Goal: Task Accomplishment & Management: Manage account settings

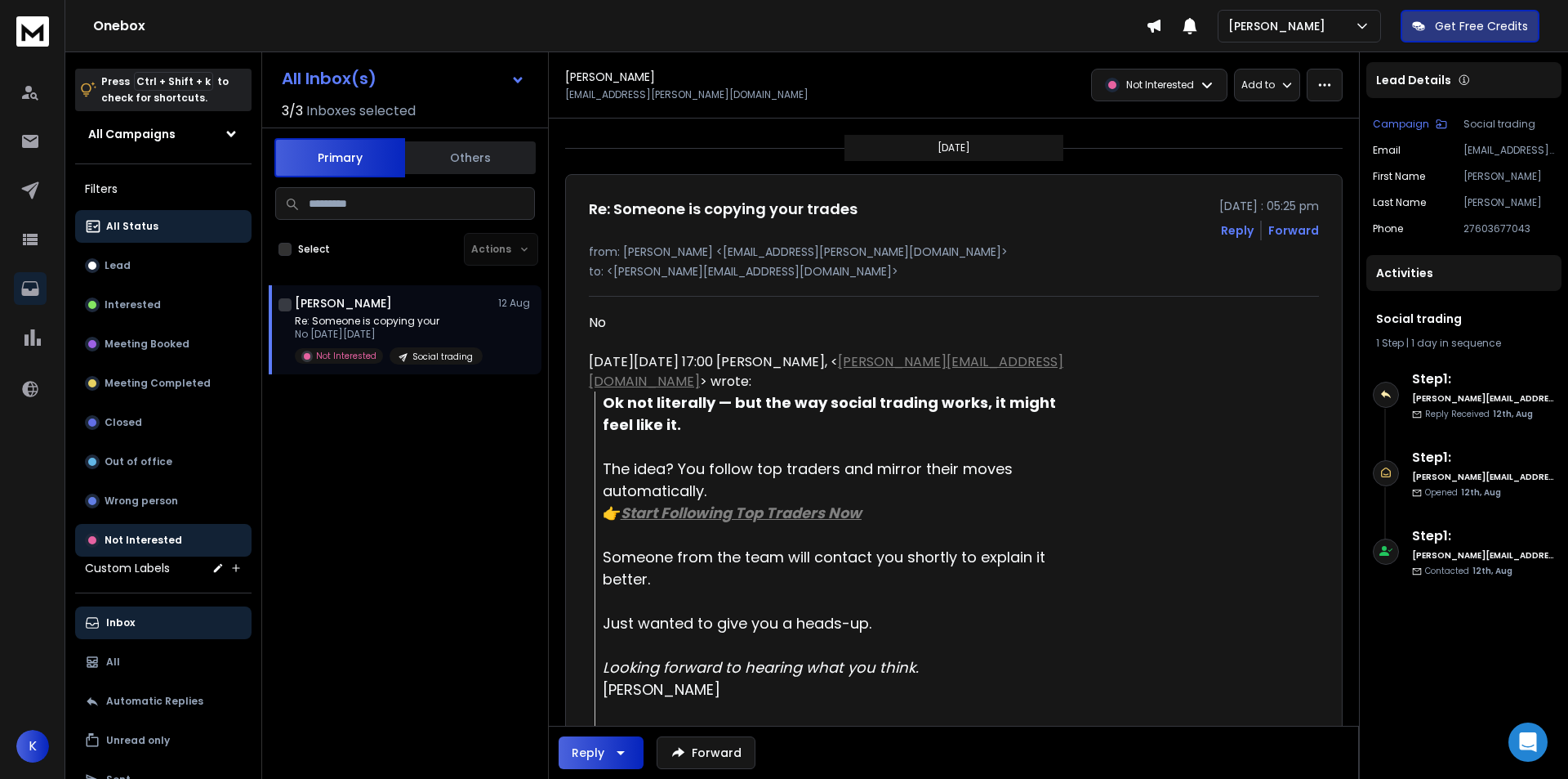
click at [138, 220] on p "All Status" at bounding box center [132, 226] width 53 height 13
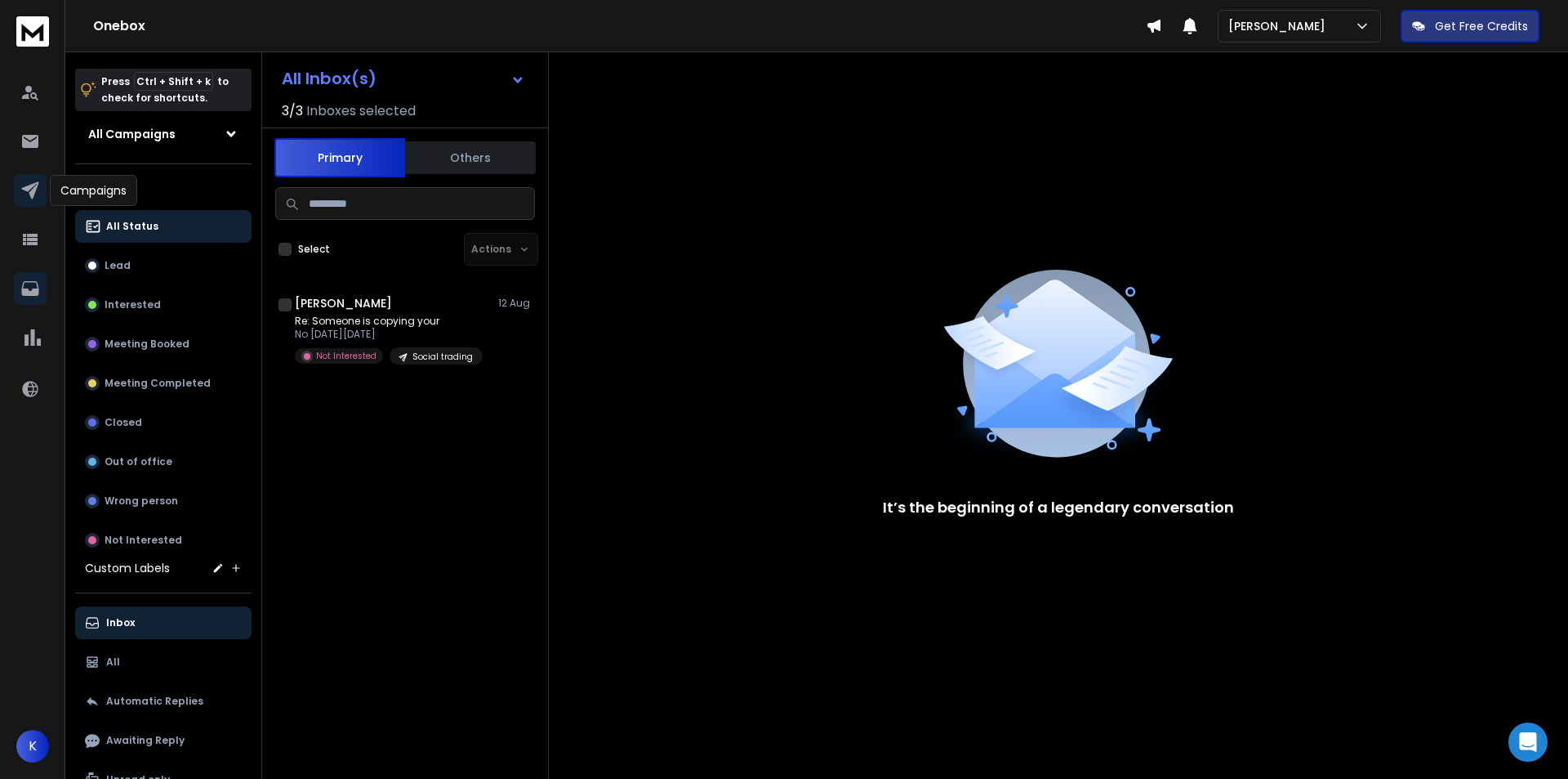
click at [32, 190] on icon at bounding box center [30, 190] width 18 height 18
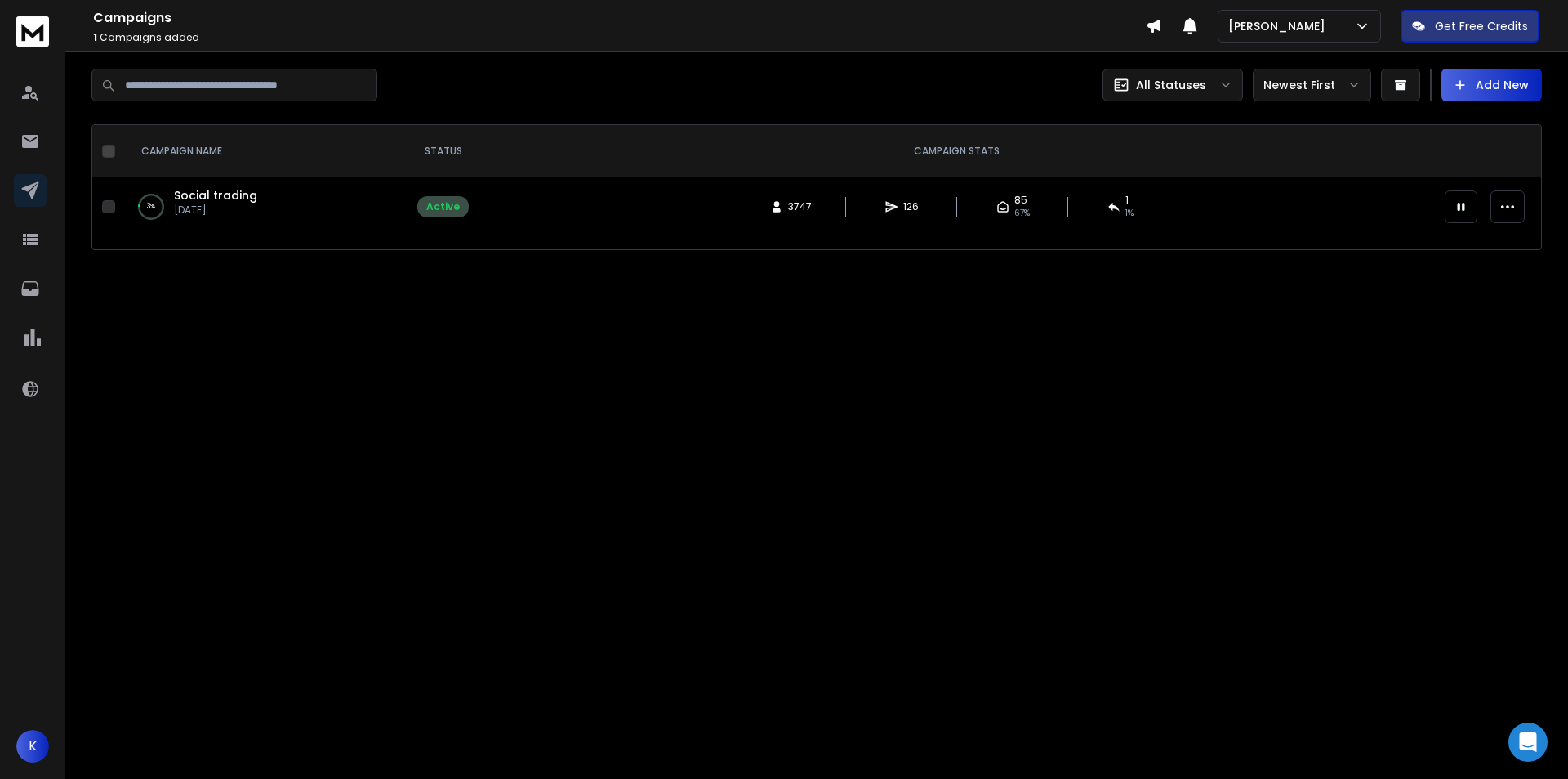
click at [210, 200] on span "Social trading" at bounding box center [215, 195] width 83 height 17
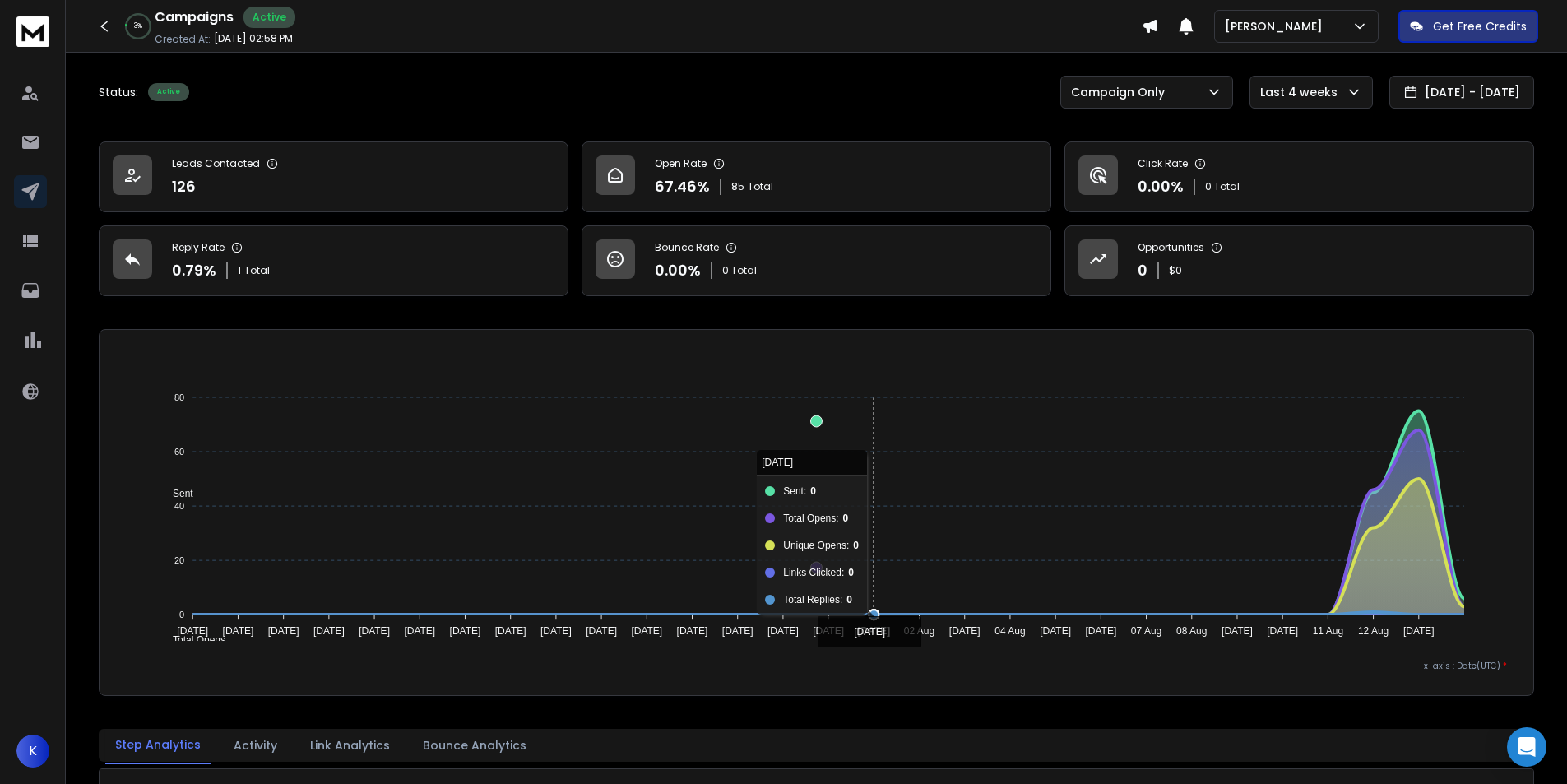
scroll to position [46, 0]
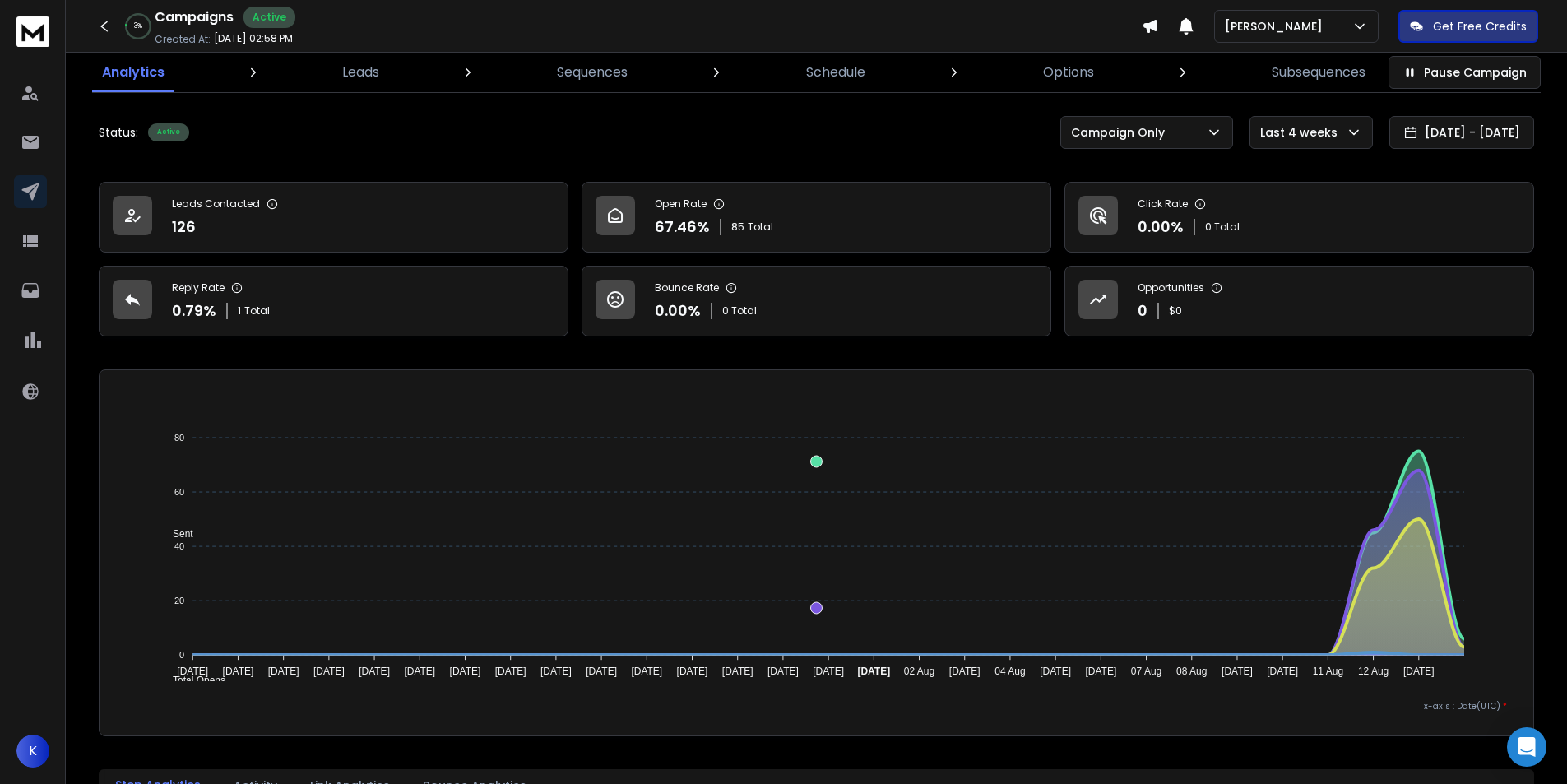
click at [958, 155] on div "Status: Active Pause Campaign Campaign Only Last 4 weeks 17 Jul 2025 - 14 Aug 2…" at bounding box center [816, 602] width 1435 height 974
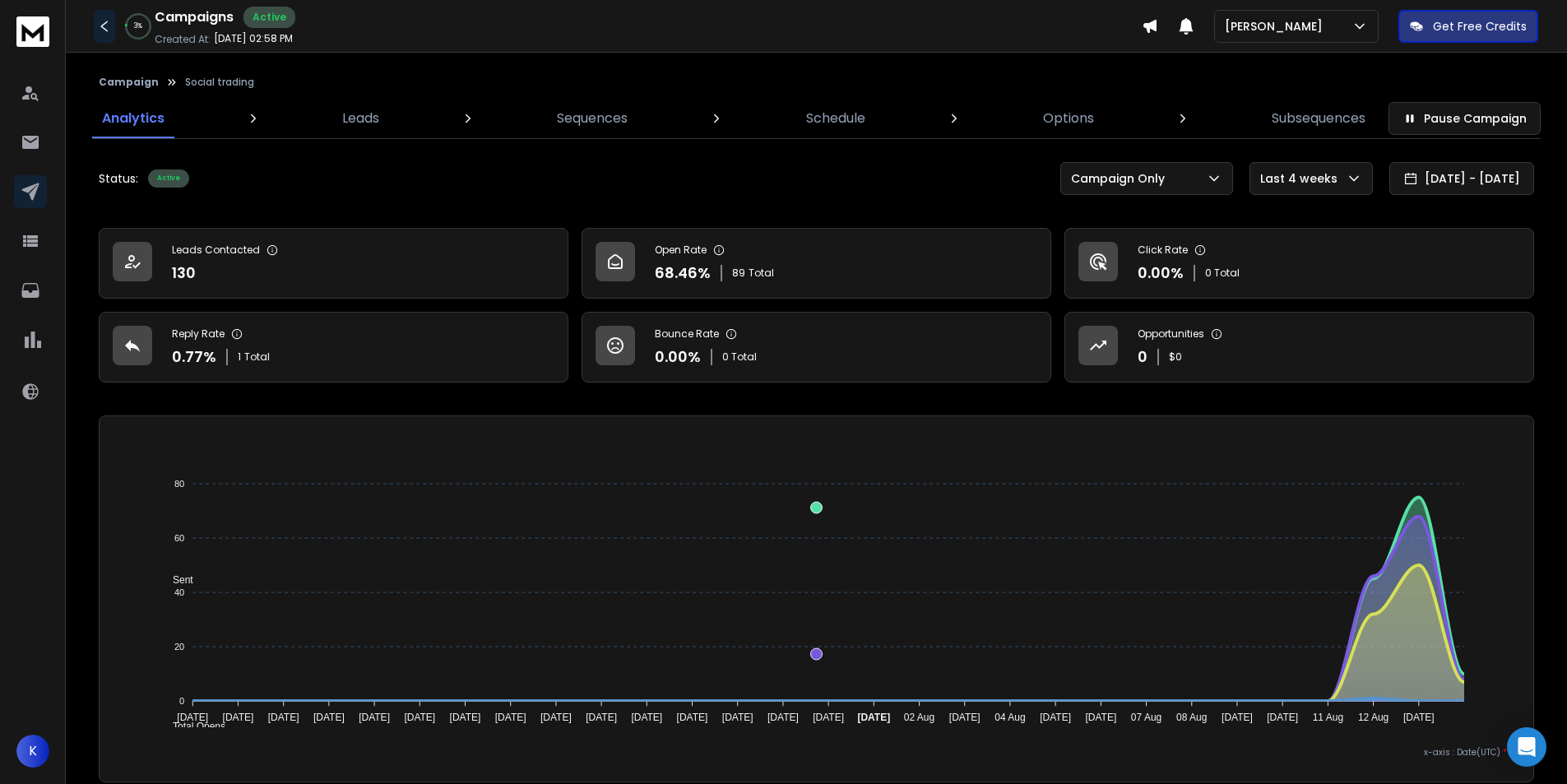
click at [95, 41] on button at bounding box center [104, 26] width 21 height 33
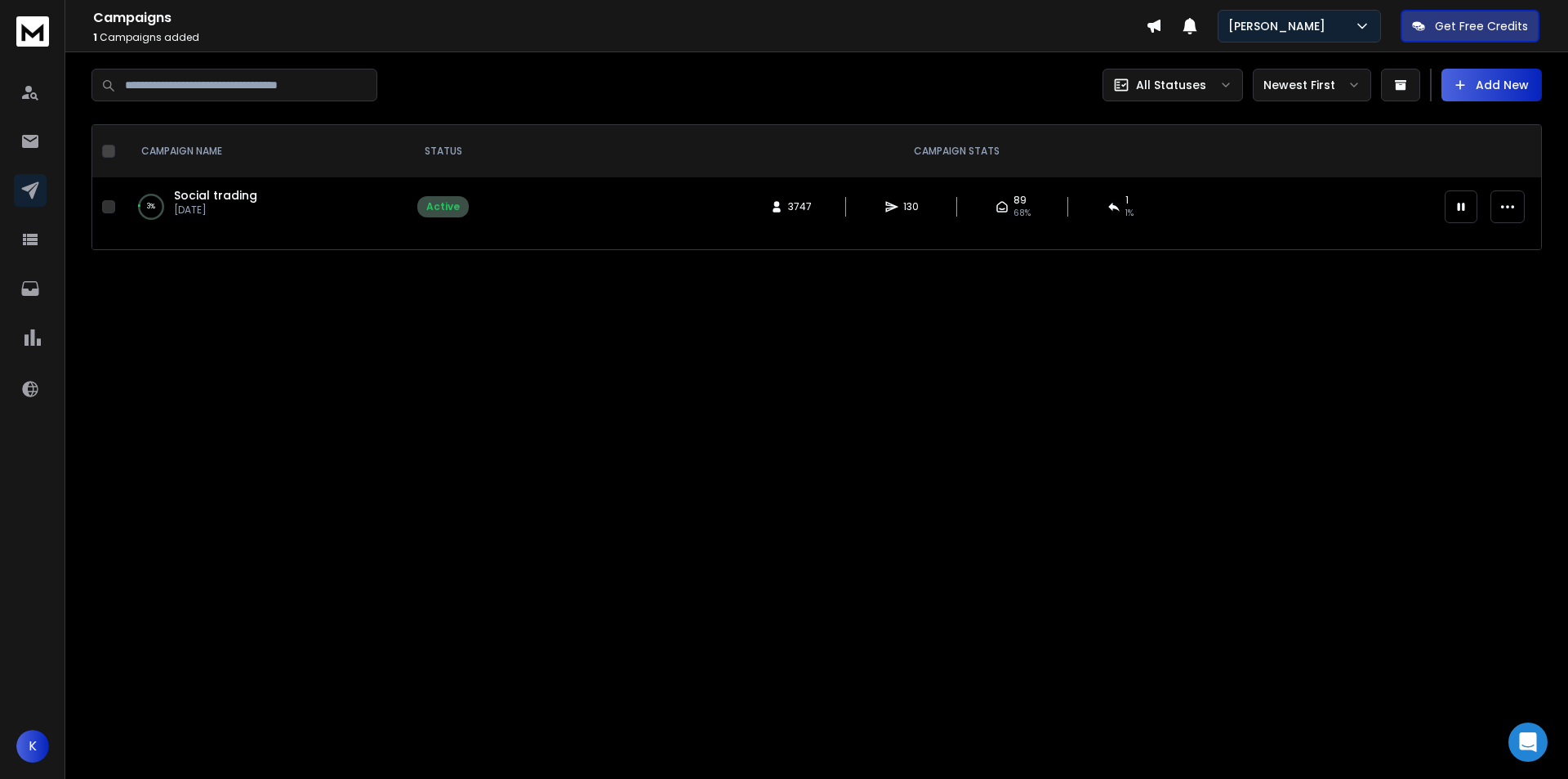
click at [1270, 36] on button "[PERSON_NAME]" at bounding box center [1300, 25] width 163 height 32
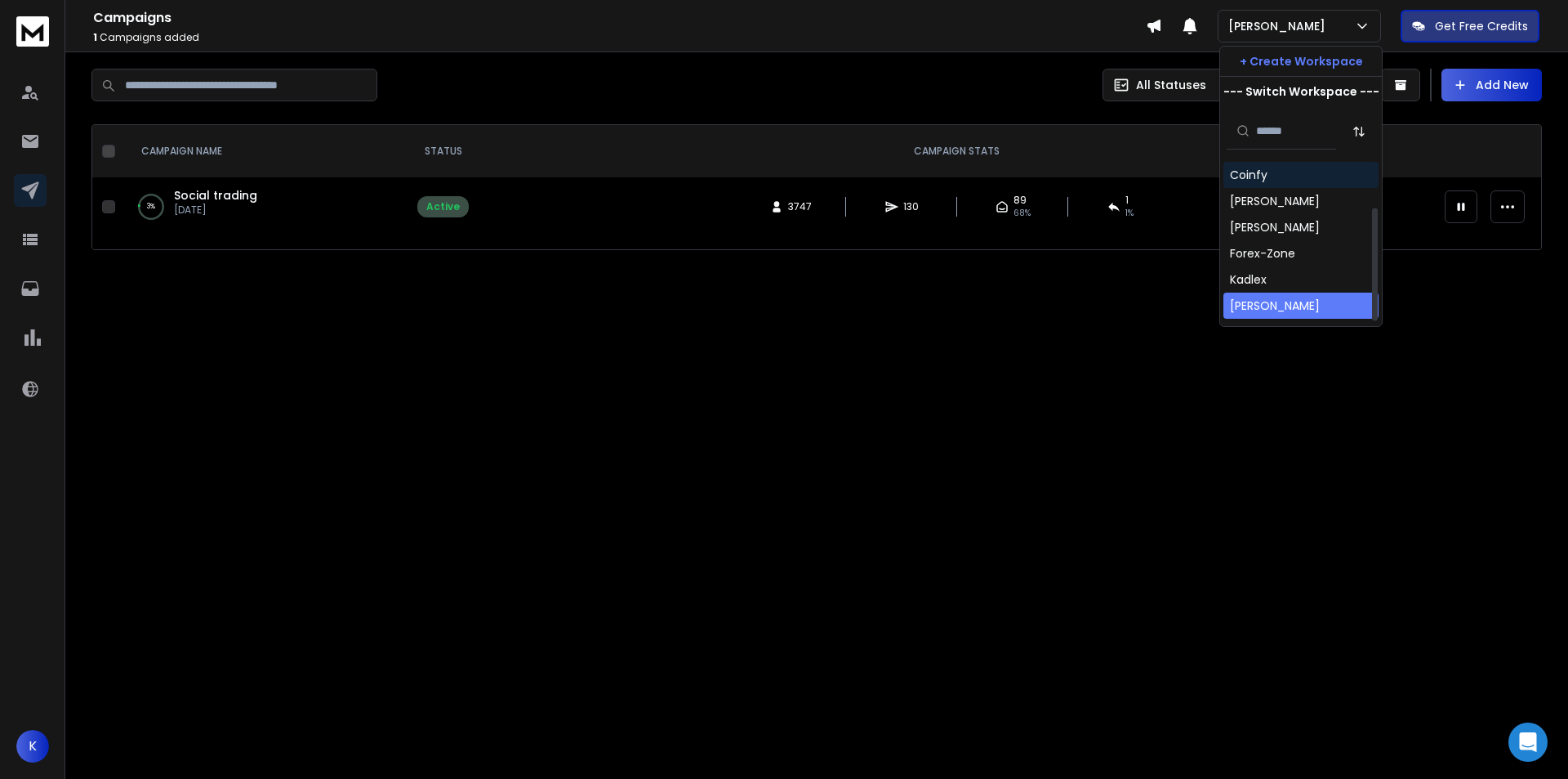
scroll to position [72, 0]
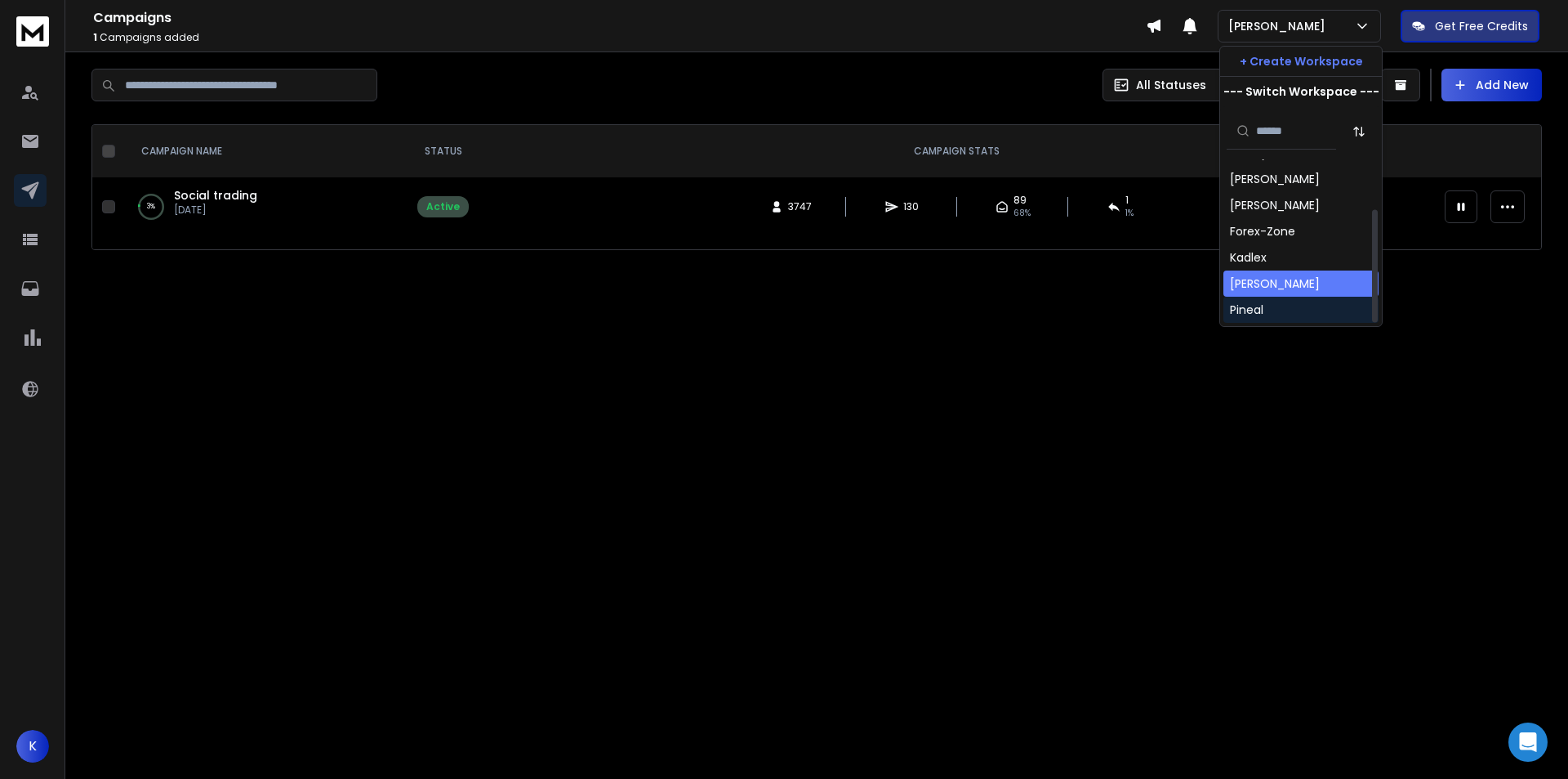
click at [1279, 304] on div "Pineal" at bounding box center [1301, 310] width 155 height 26
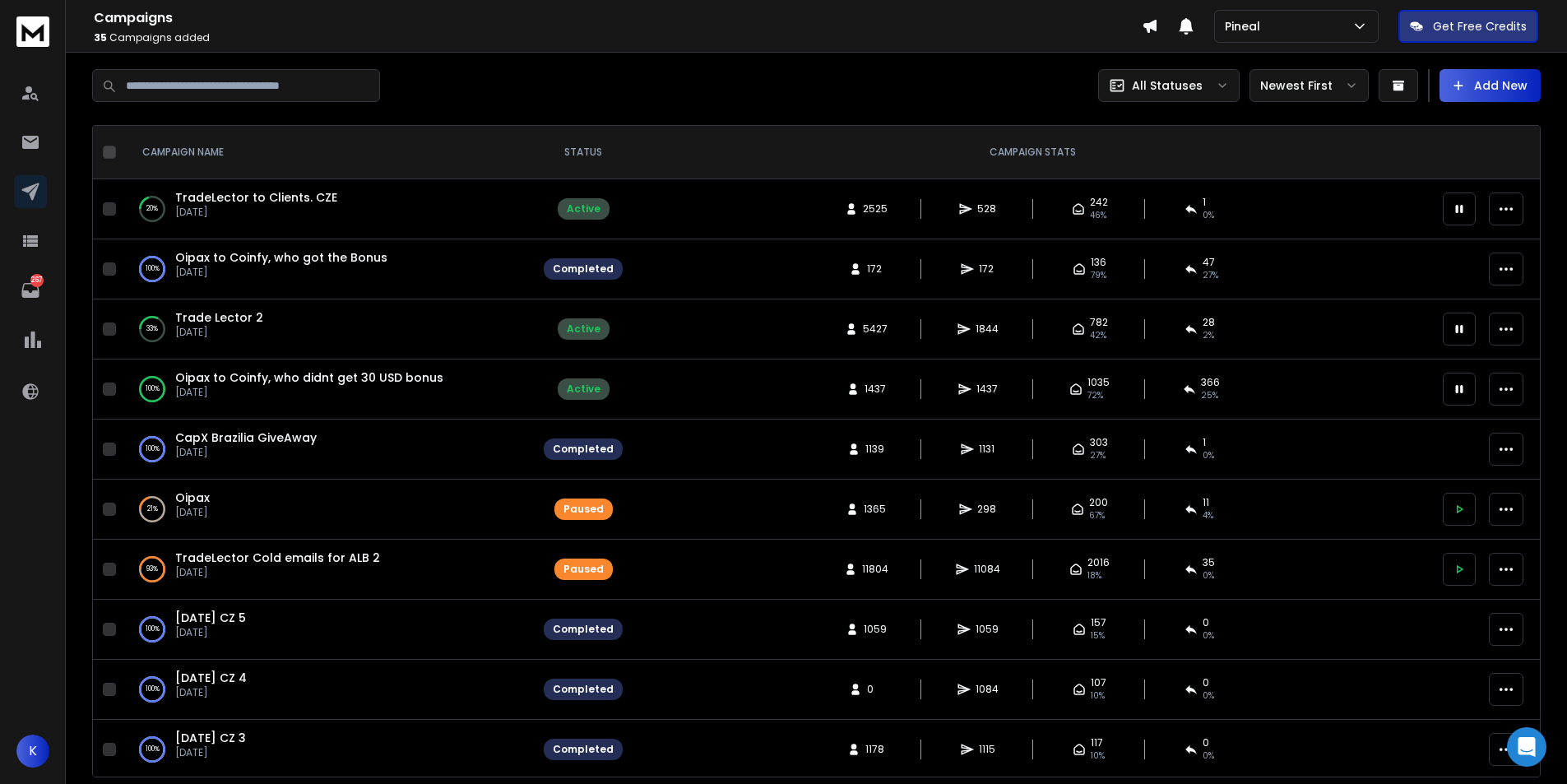
click at [367, 207] on div "20 % TradeLector to Clients. CZE 3 days ago" at bounding box center [328, 208] width 378 height 40
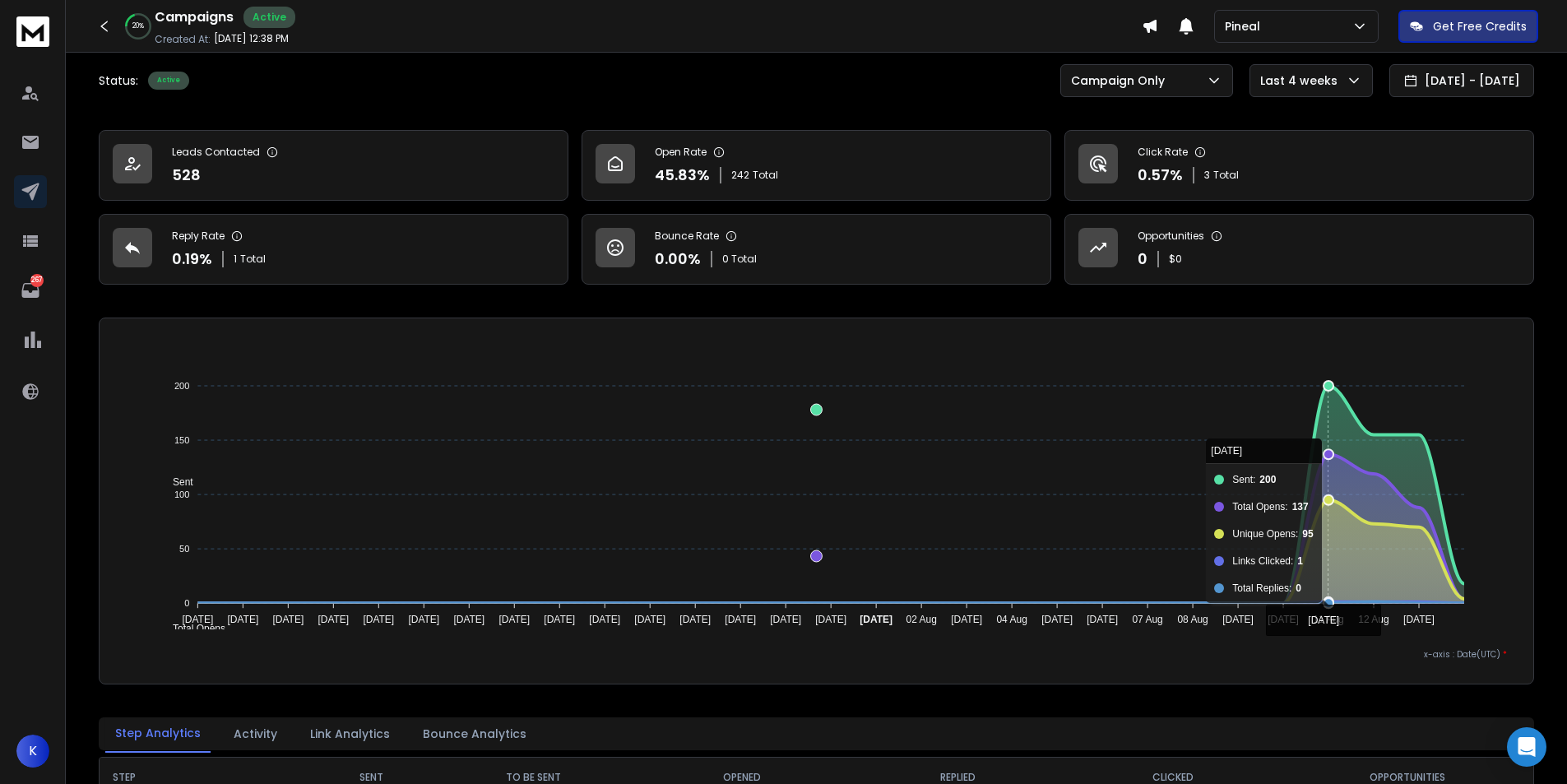
scroll to position [244, 0]
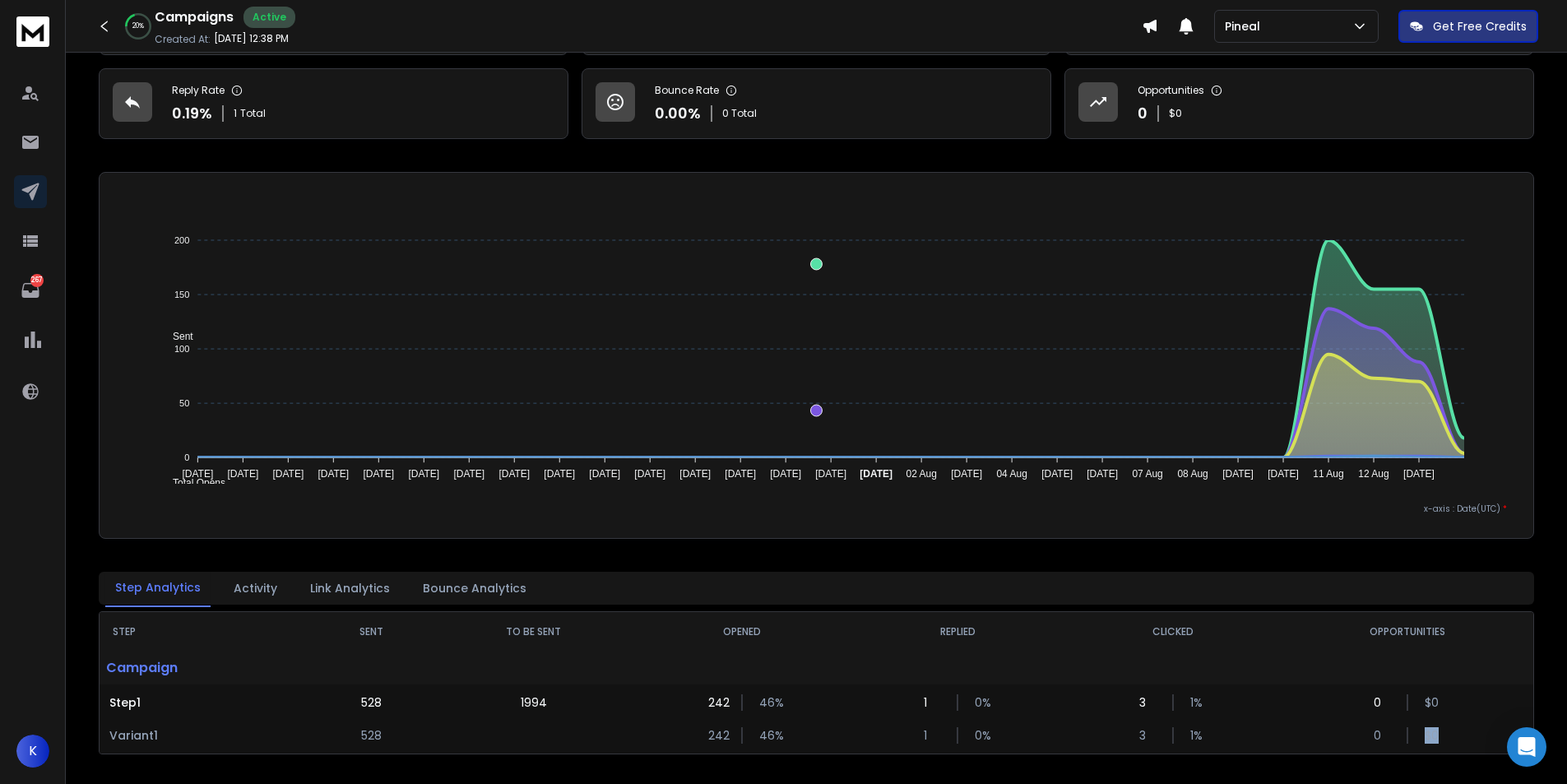
drag, startPoint x: 1424, startPoint y: 743, endPoint x: 1447, endPoint y: 743, distance: 23.0
click at [1447, 743] on div "0 $ 0 0 $ 0" at bounding box center [1407, 719] width 233 height 49
click at [1450, 736] on div "0 $ 0 0 $ 0" at bounding box center [1407, 719] width 233 height 49
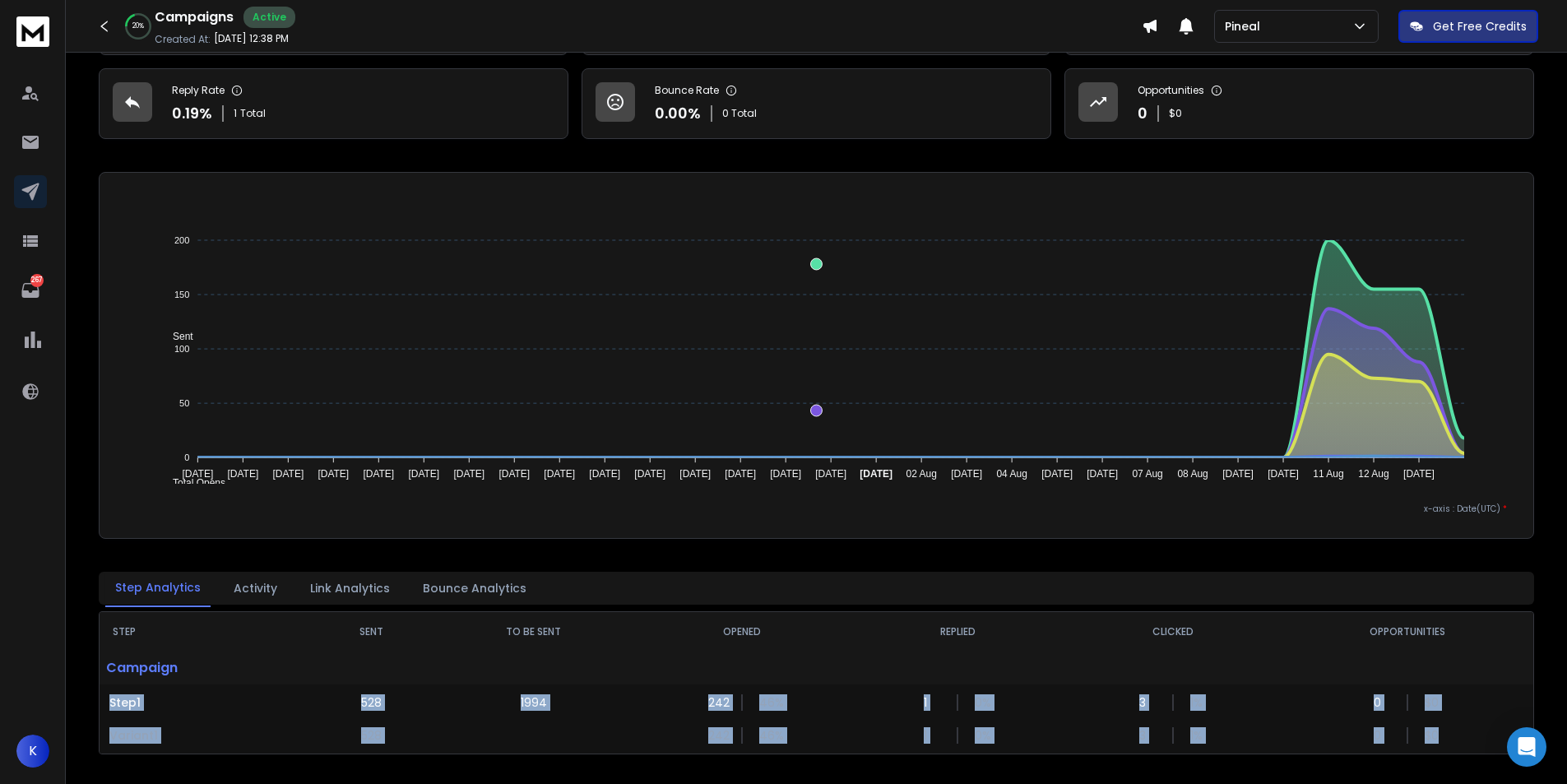
drag, startPoint x: 1450, startPoint y: 734, endPoint x: 112, endPoint y: 702, distance: 1338.4
click at [112, 702] on tr "Step 1 Variant 1 528 528 1994 242 46 % 242 46 % 1 0 % 1 0 % 3 1 % 3 1 % 0 $ 0 0…" at bounding box center [817, 719] width 1435 height 69
click at [138, 707] on p "Step 1" at bounding box center [204, 702] width 190 height 17
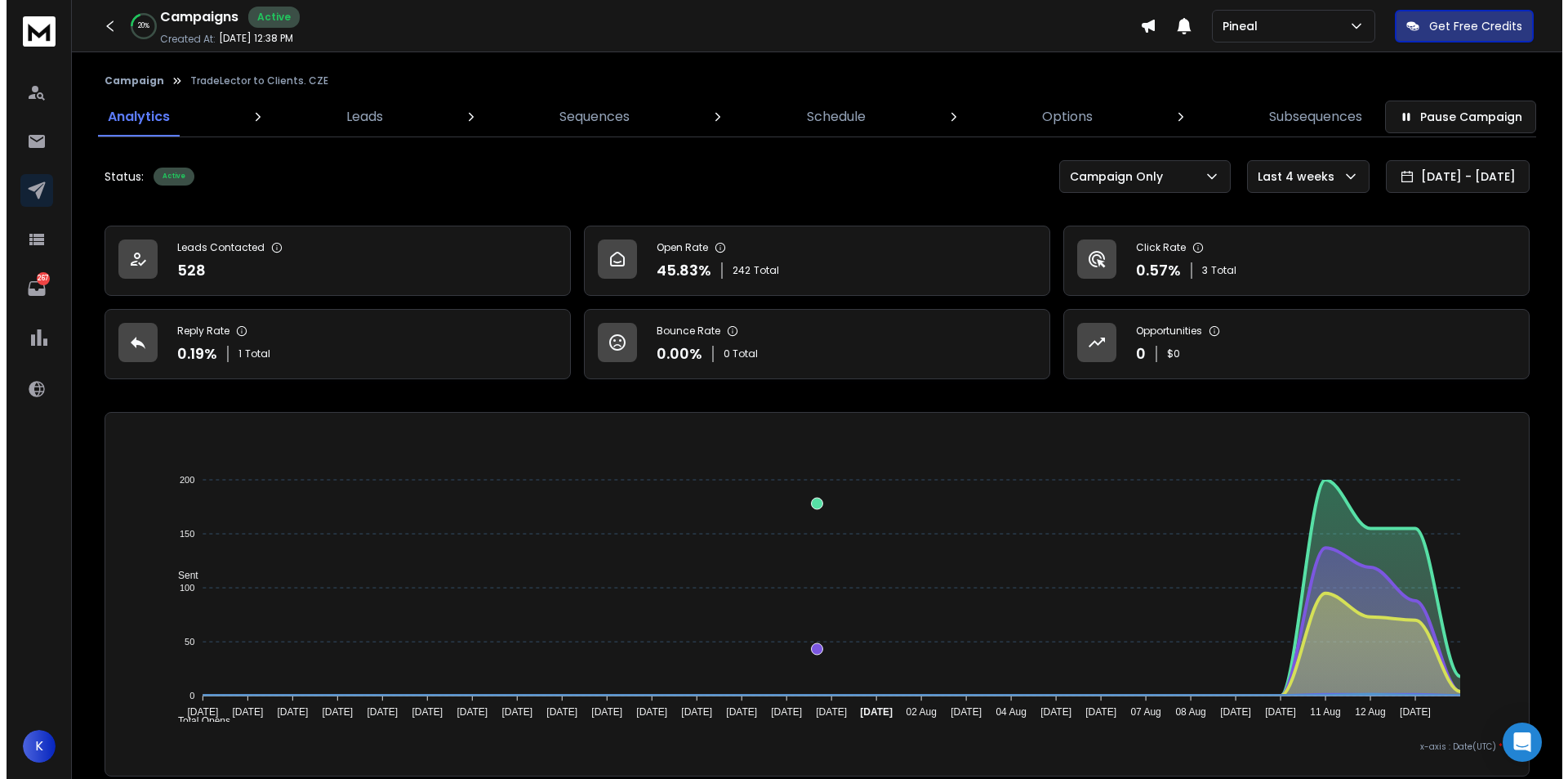
scroll to position [0, 0]
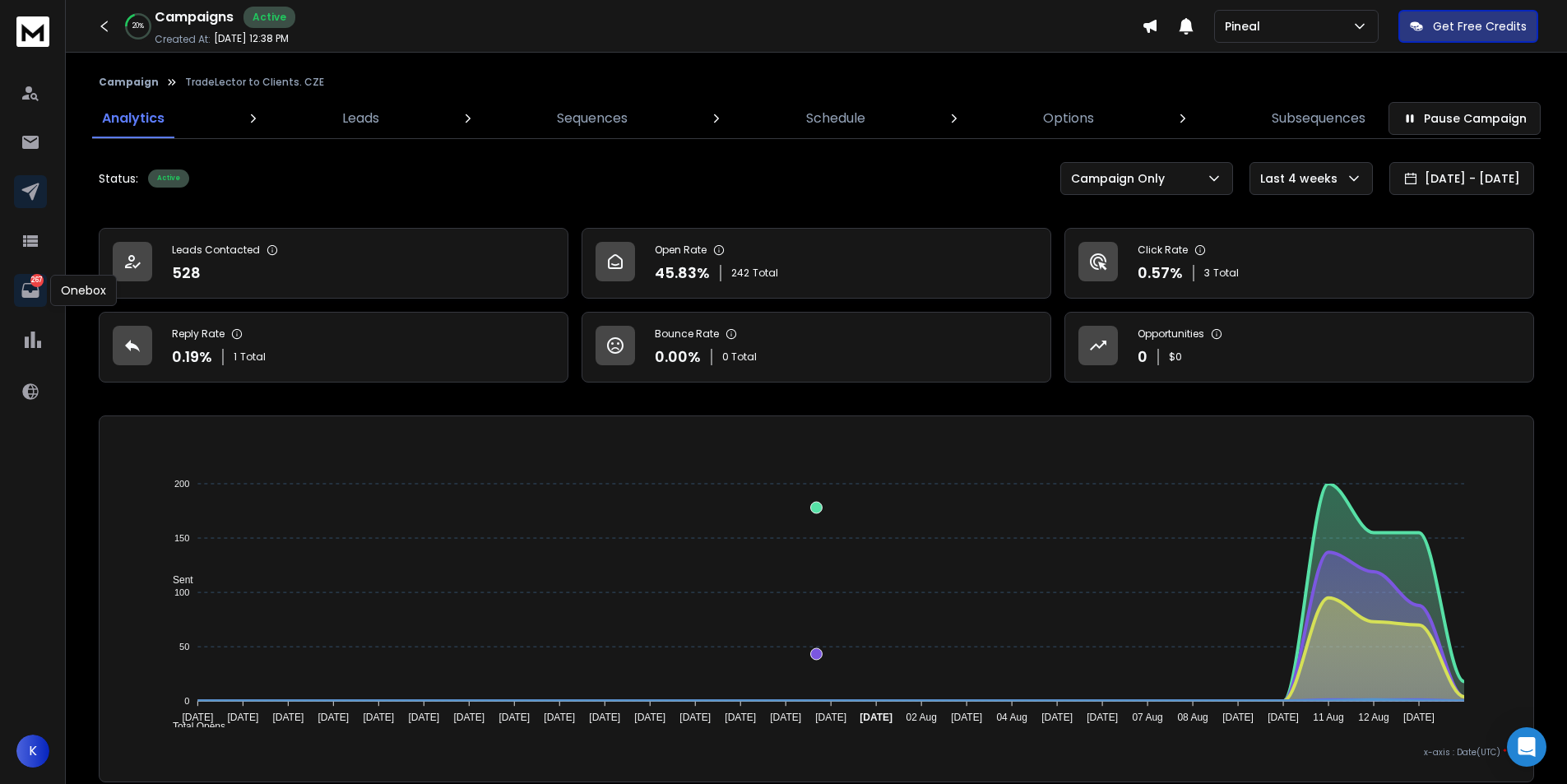
click at [37, 279] on p "267" at bounding box center [36, 280] width 13 height 13
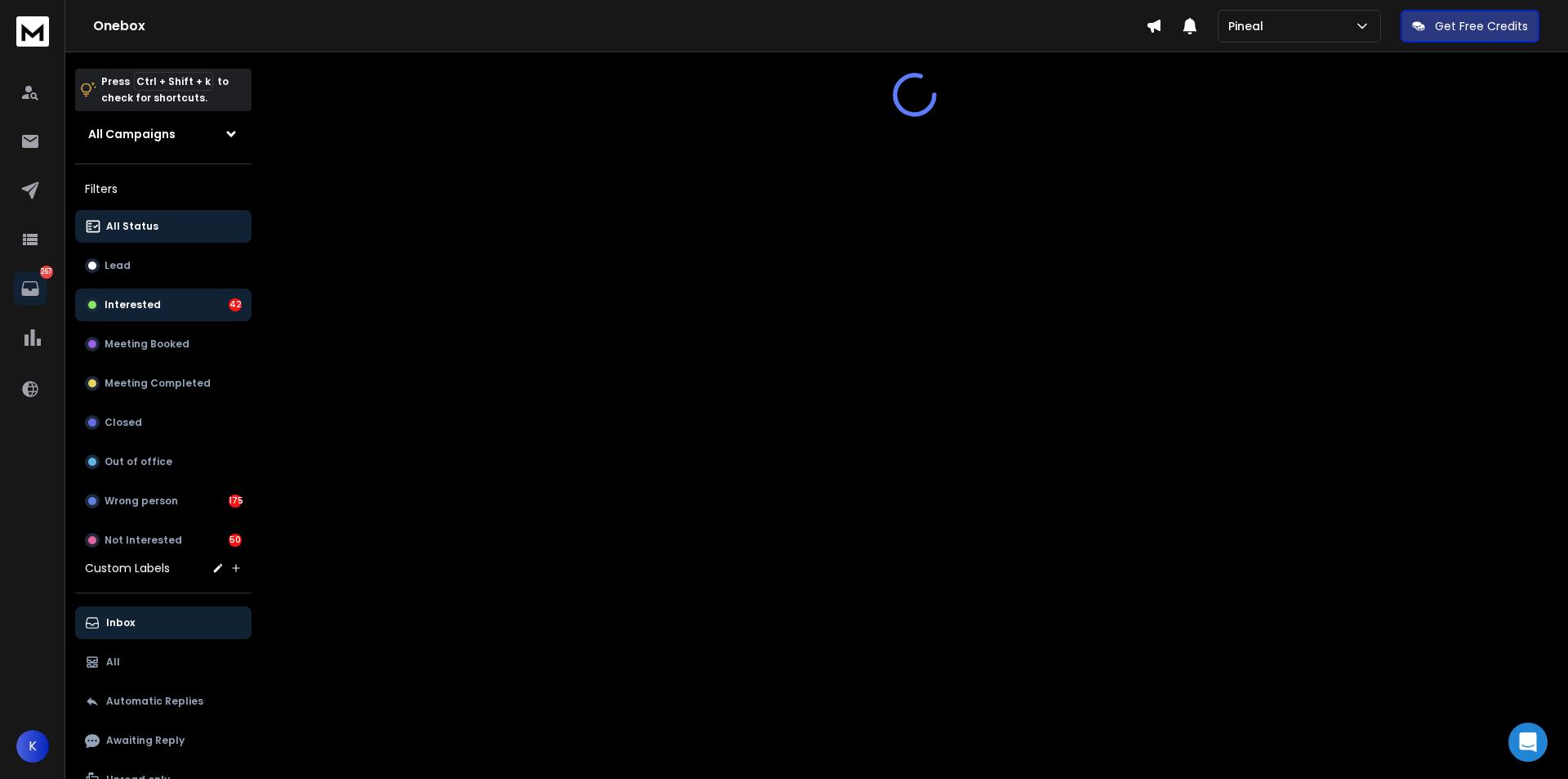
click at [190, 306] on button "Interested 42" at bounding box center [163, 304] width 176 height 32
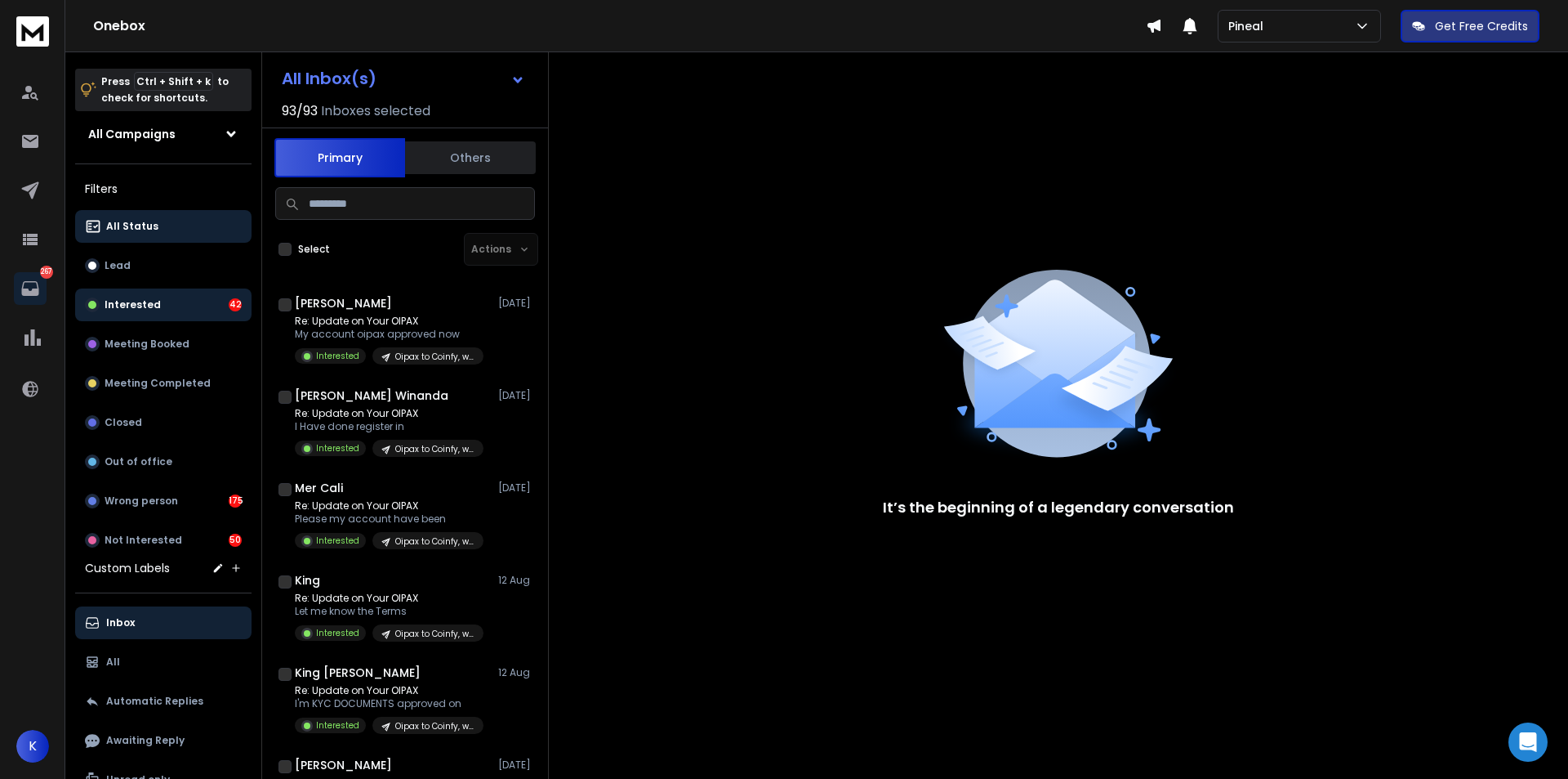
click at [156, 230] on button "All Status" at bounding box center [163, 225] width 176 height 32
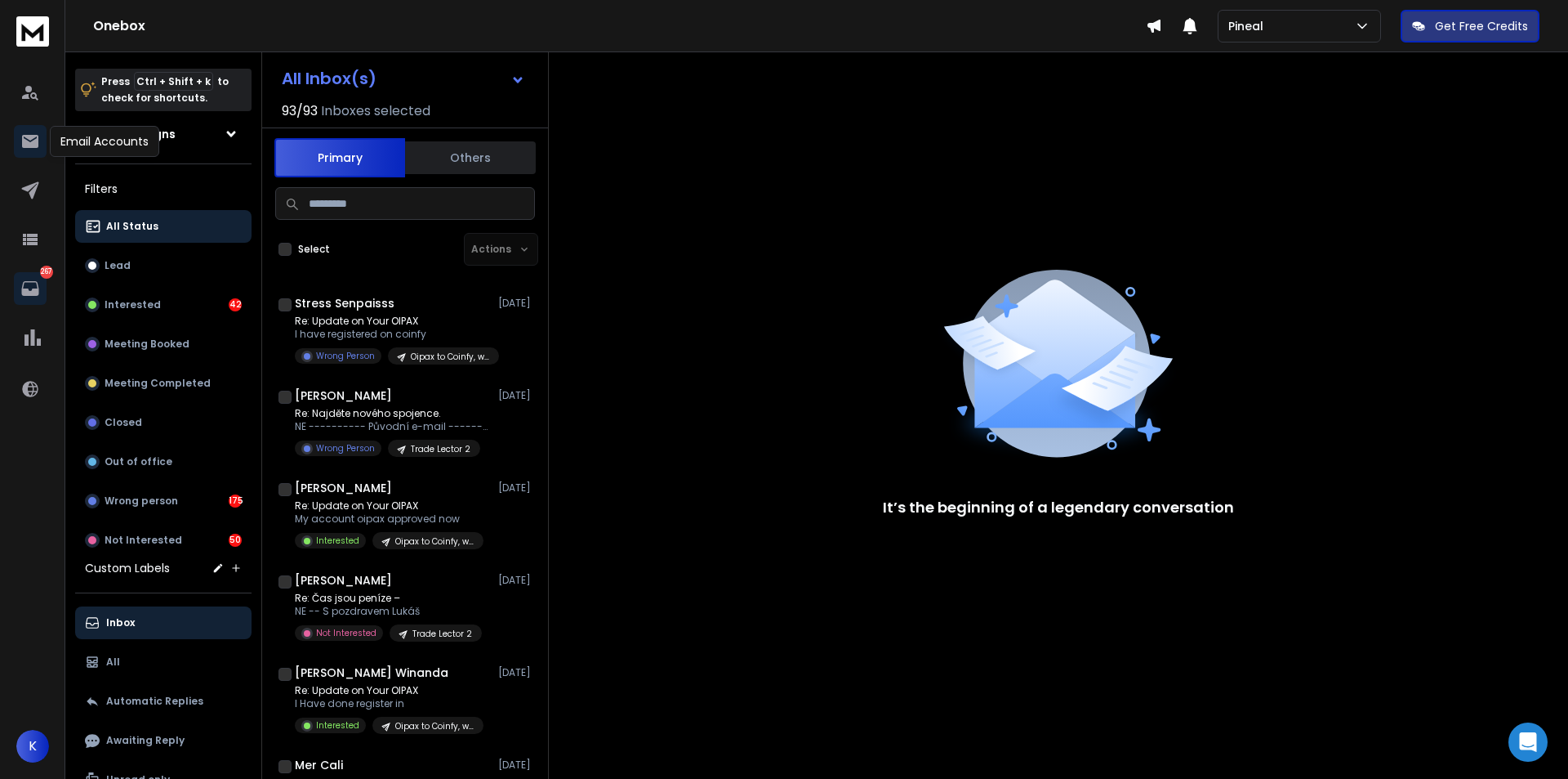
click at [36, 147] on icon at bounding box center [30, 141] width 17 height 13
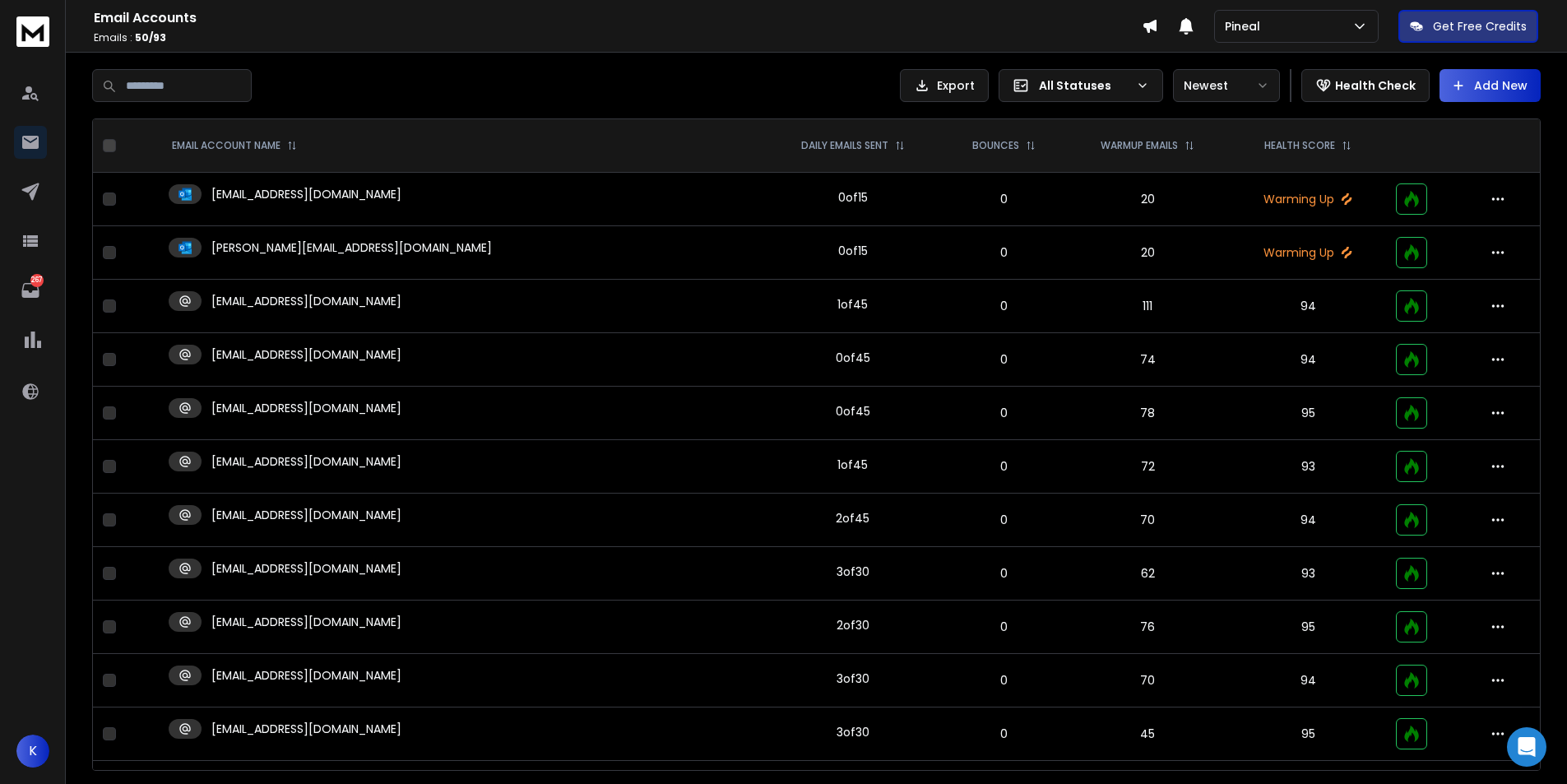
click at [562, 76] on div at bounding box center [491, 85] width 799 height 33
click at [1307, 42] on div "Email Accounts Emails : 50 / 93 Pineal Get Free Credits" at bounding box center [784, 26] width 1567 height 53
click at [1300, 34] on button "Pineal" at bounding box center [1297, 26] width 164 height 33
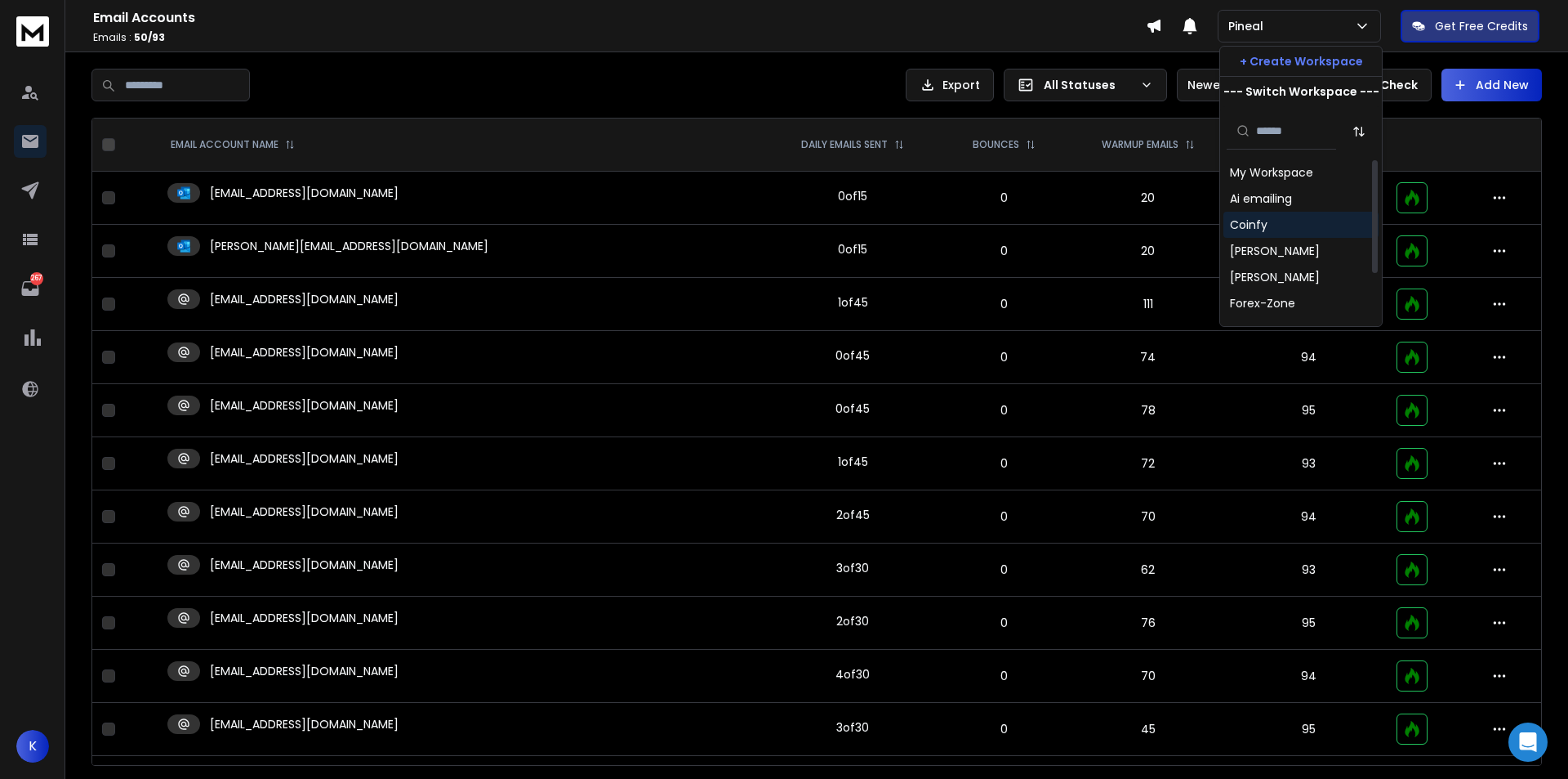
click at [1282, 220] on div "Coinfy" at bounding box center [1301, 225] width 155 height 26
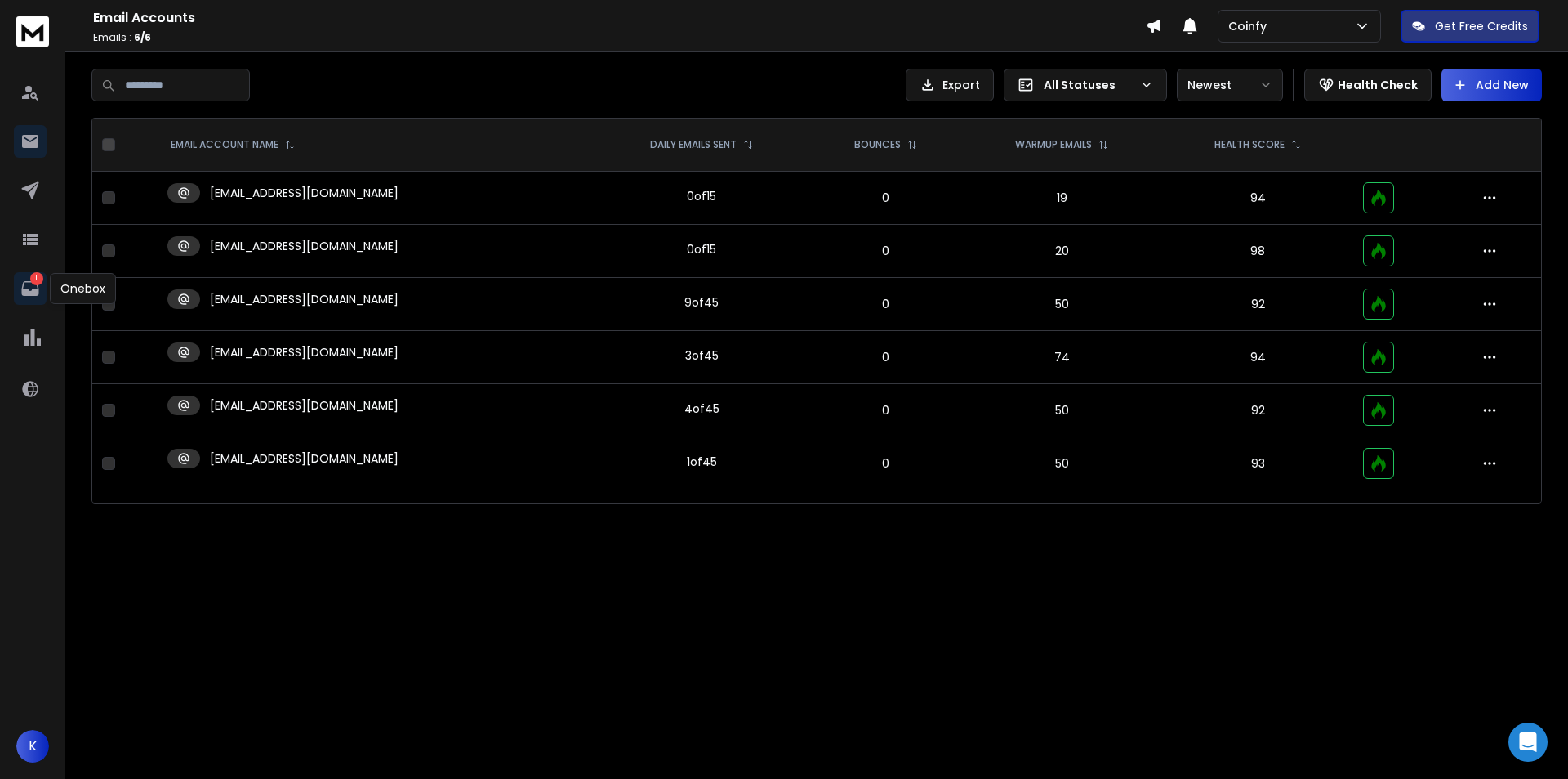
click at [29, 288] on icon at bounding box center [30, 289] width 19 height 19
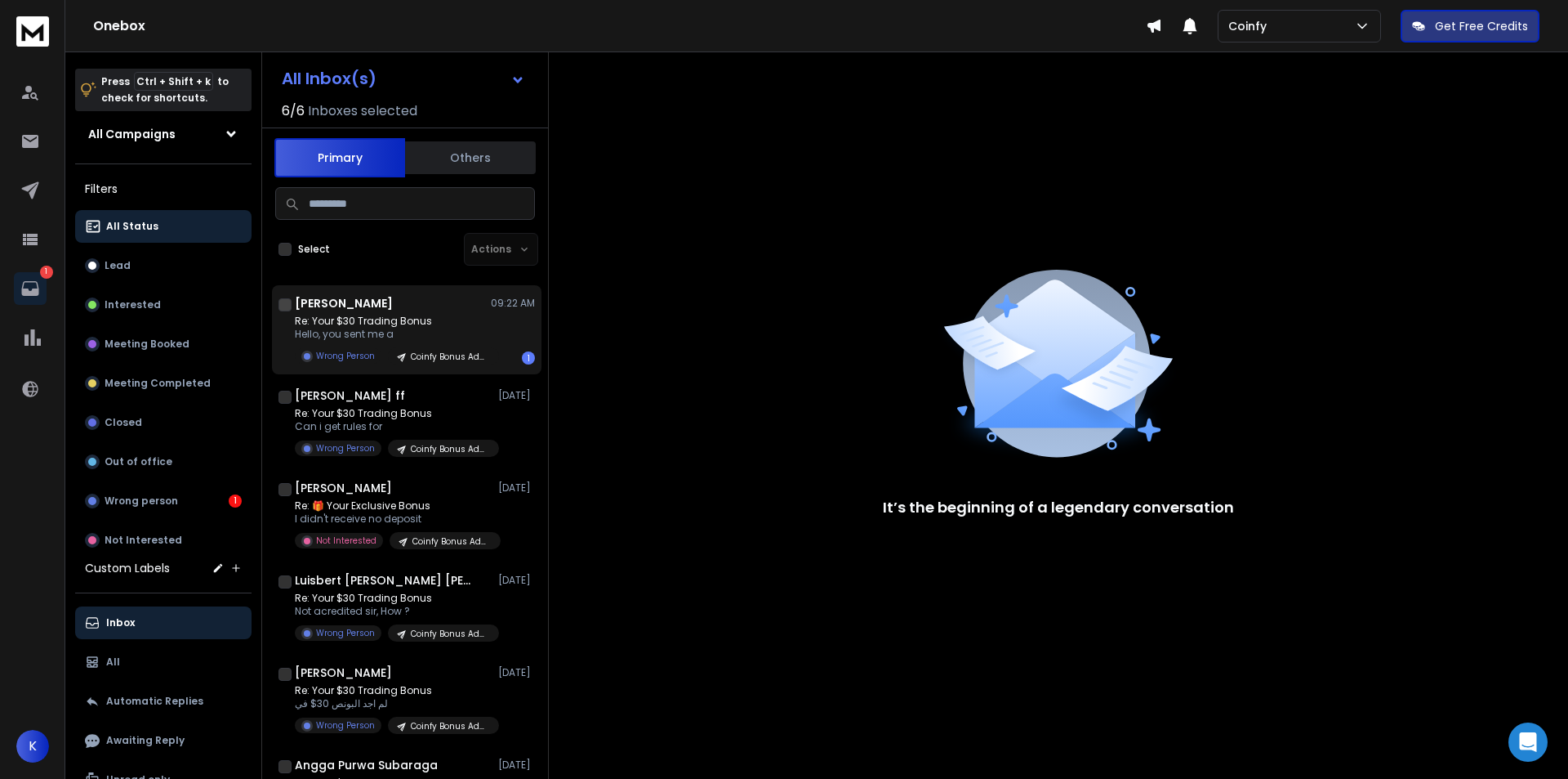
click at [481, 335] on p "Hello, you sent me a" at bounding box center [393, 334] width 196 height 13
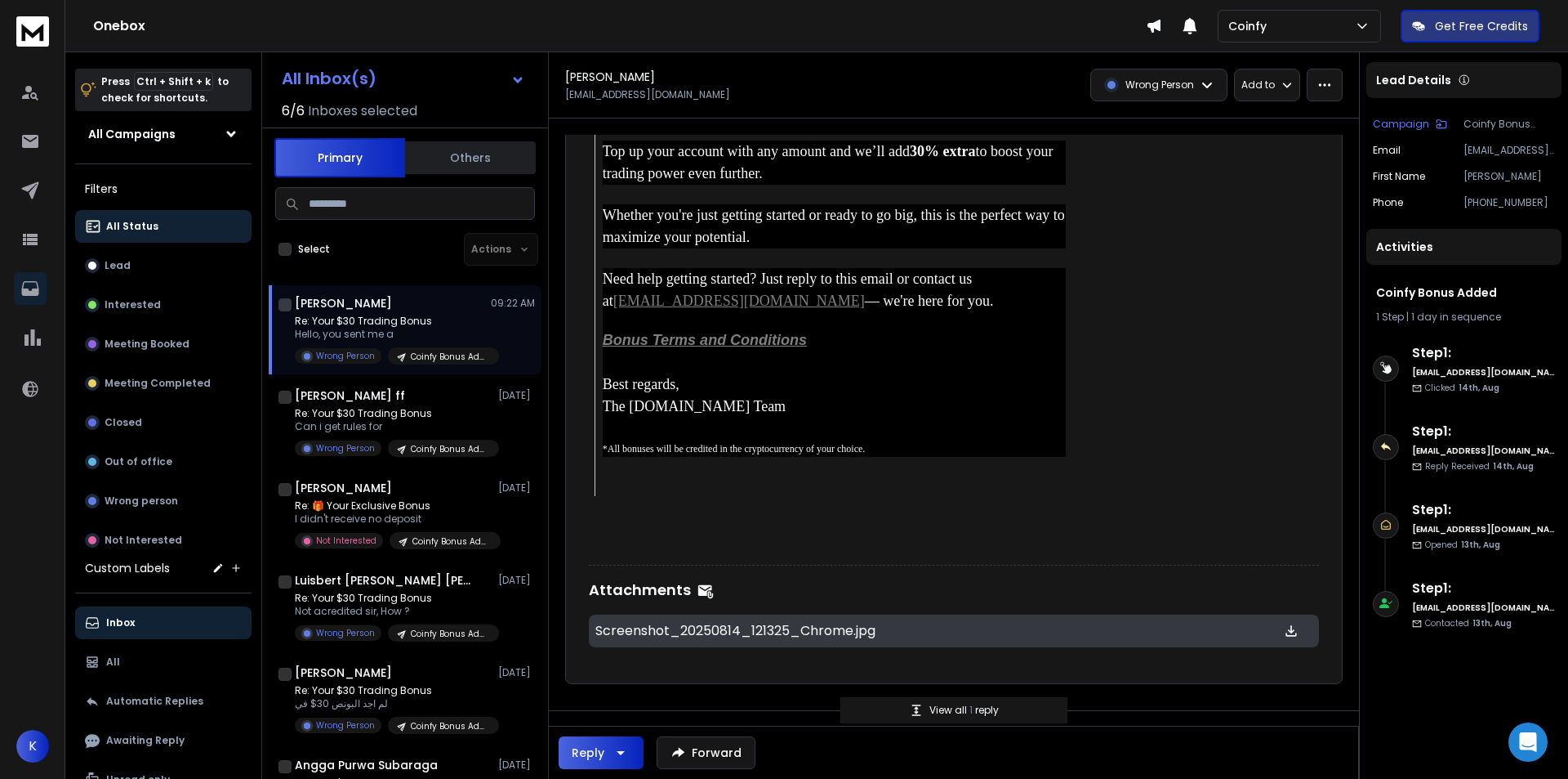
scroll to position [589, 0]
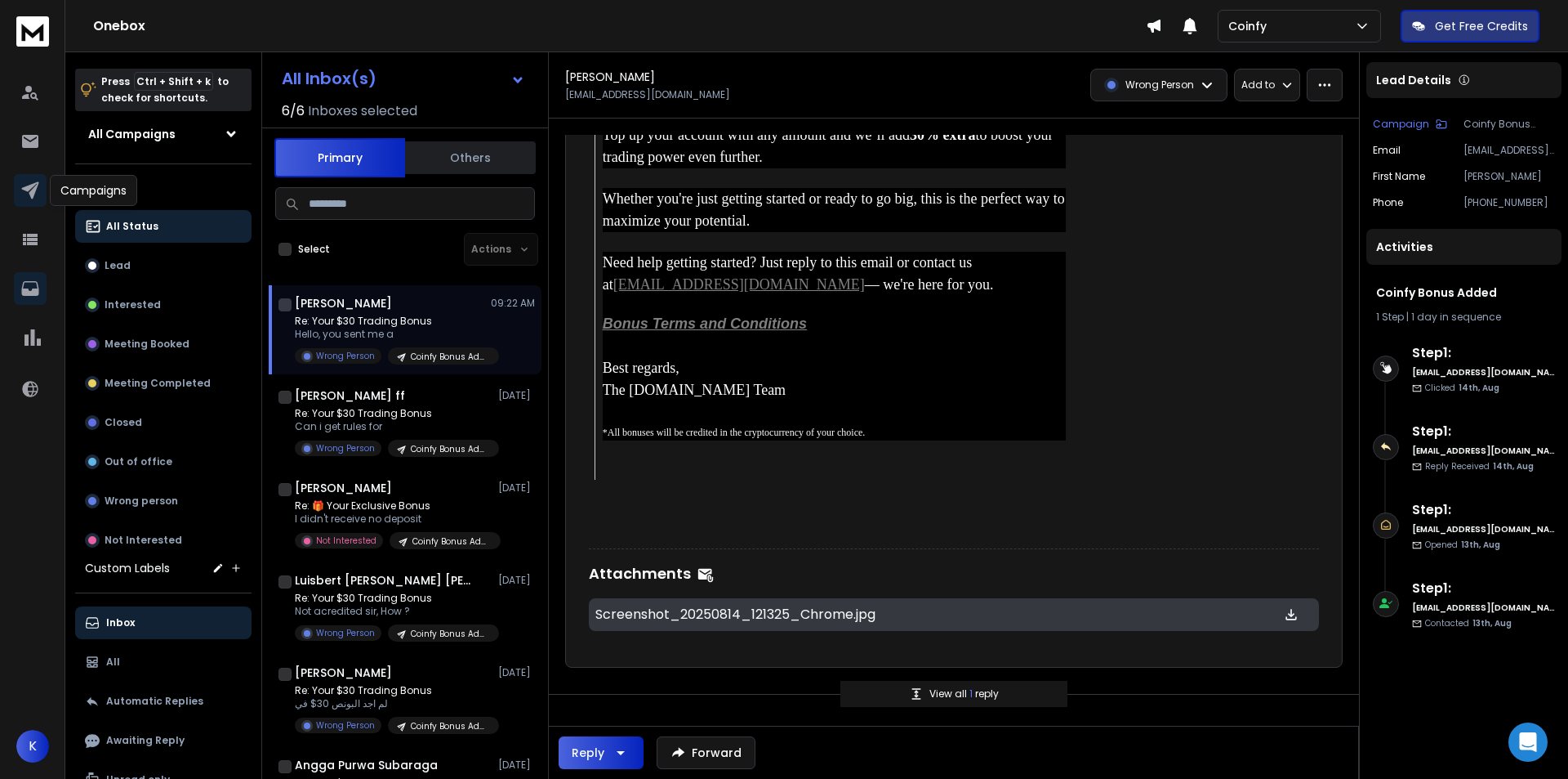
click at [21, 195] on icon at bounding box center [30, 190] width 19 height 19
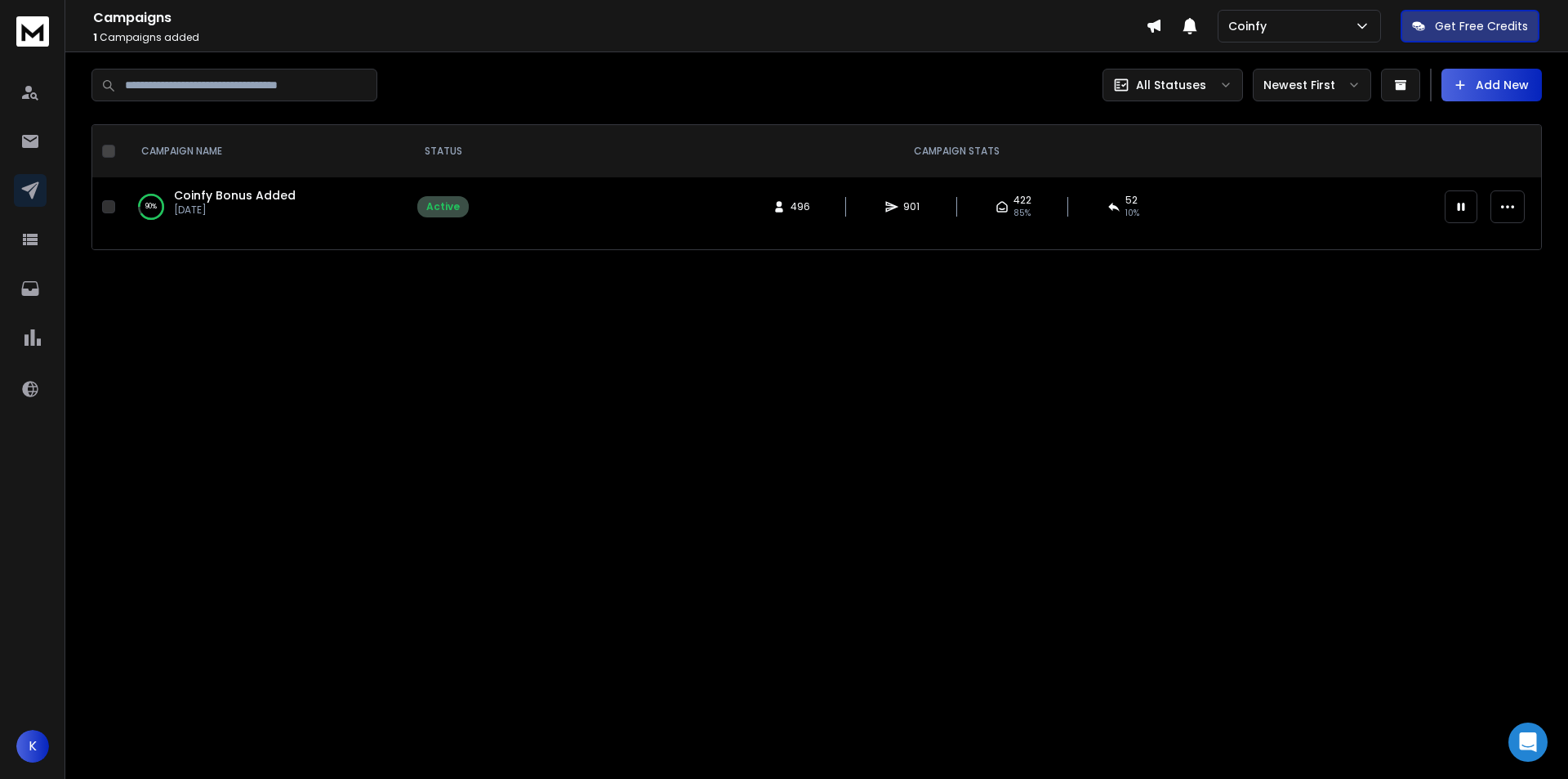
click at [292, 204] on div "90 % Coinfy Bonus Added 10 days ago" at bounding box center [264, 206] width 253 height 39
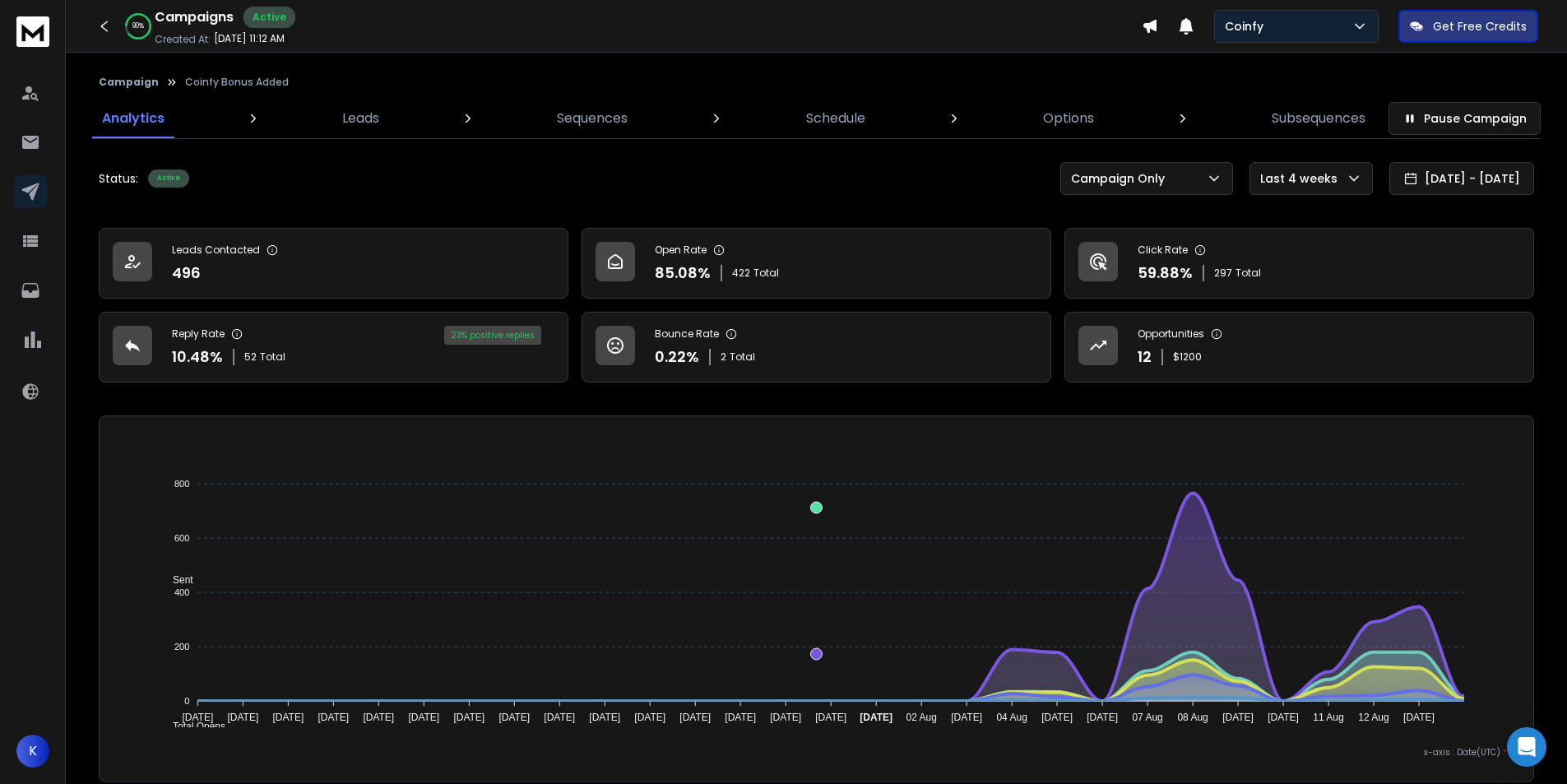
click at [1314, 38] on button "Coinfy" at bounding box center [1297, 26] width 164 height 33
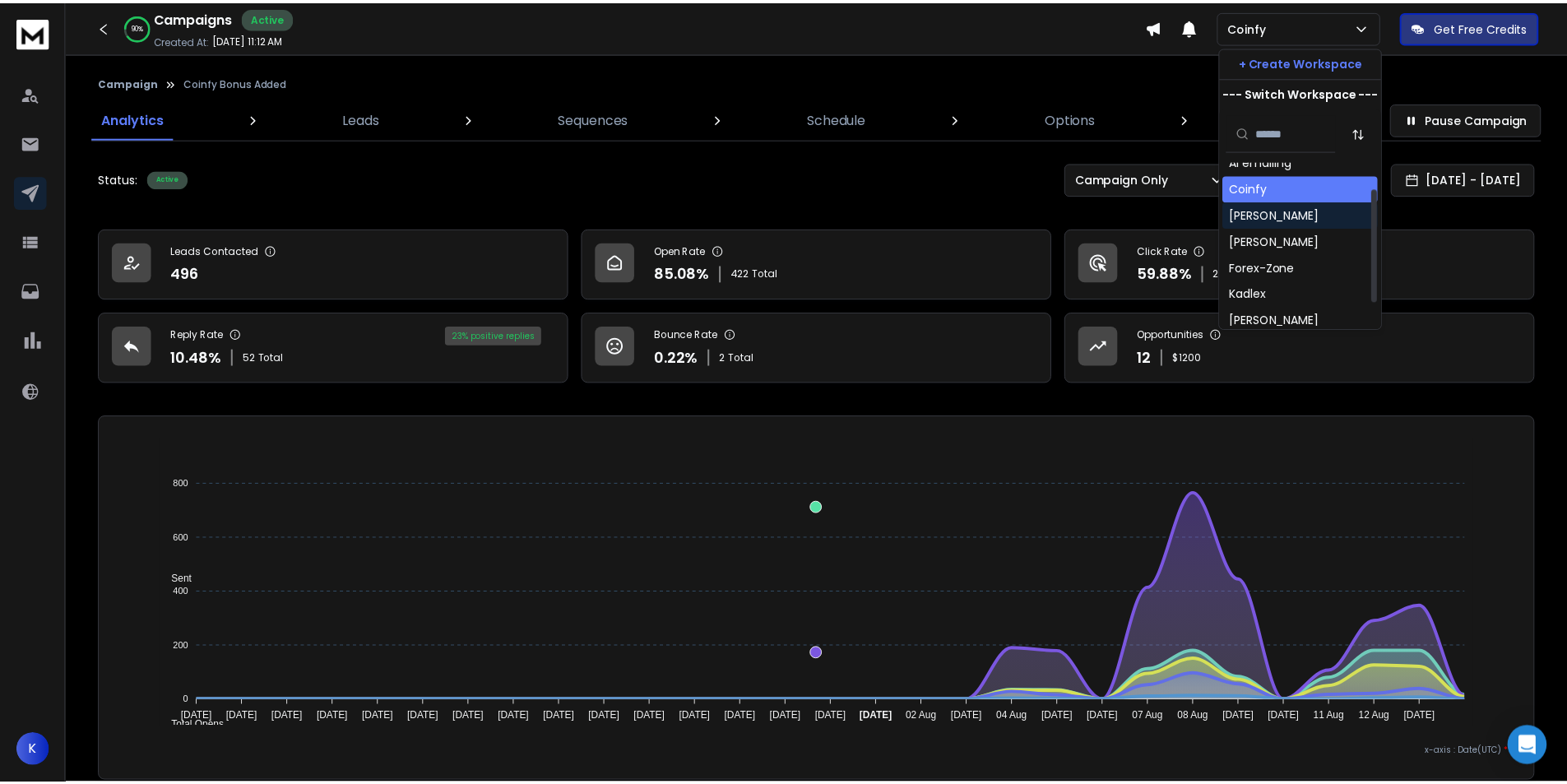
scroll to position [72, 0]
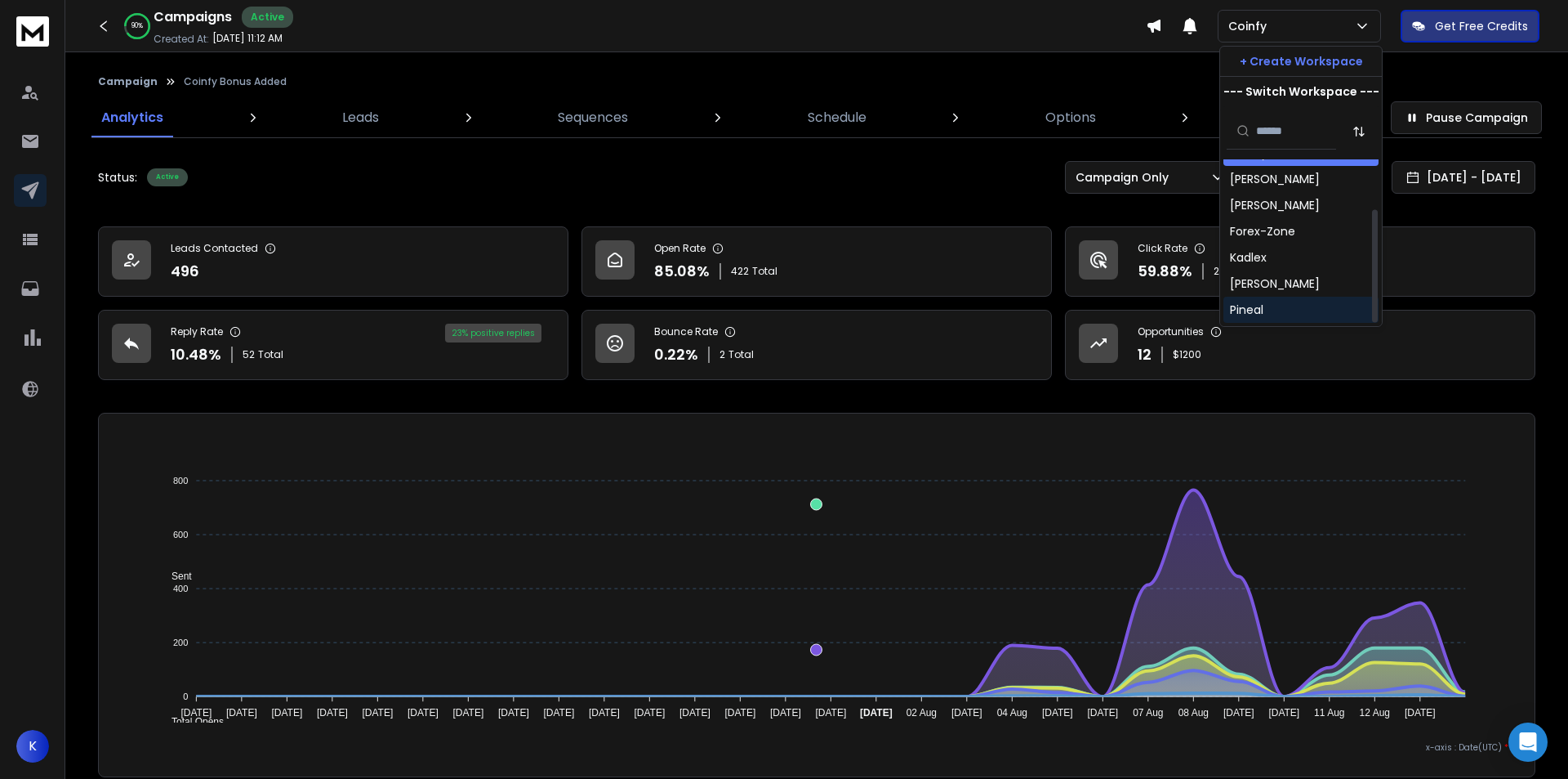
click at [1272, 301] on div "Pineal" at bounding box center [1301, 310] width 155 height 26
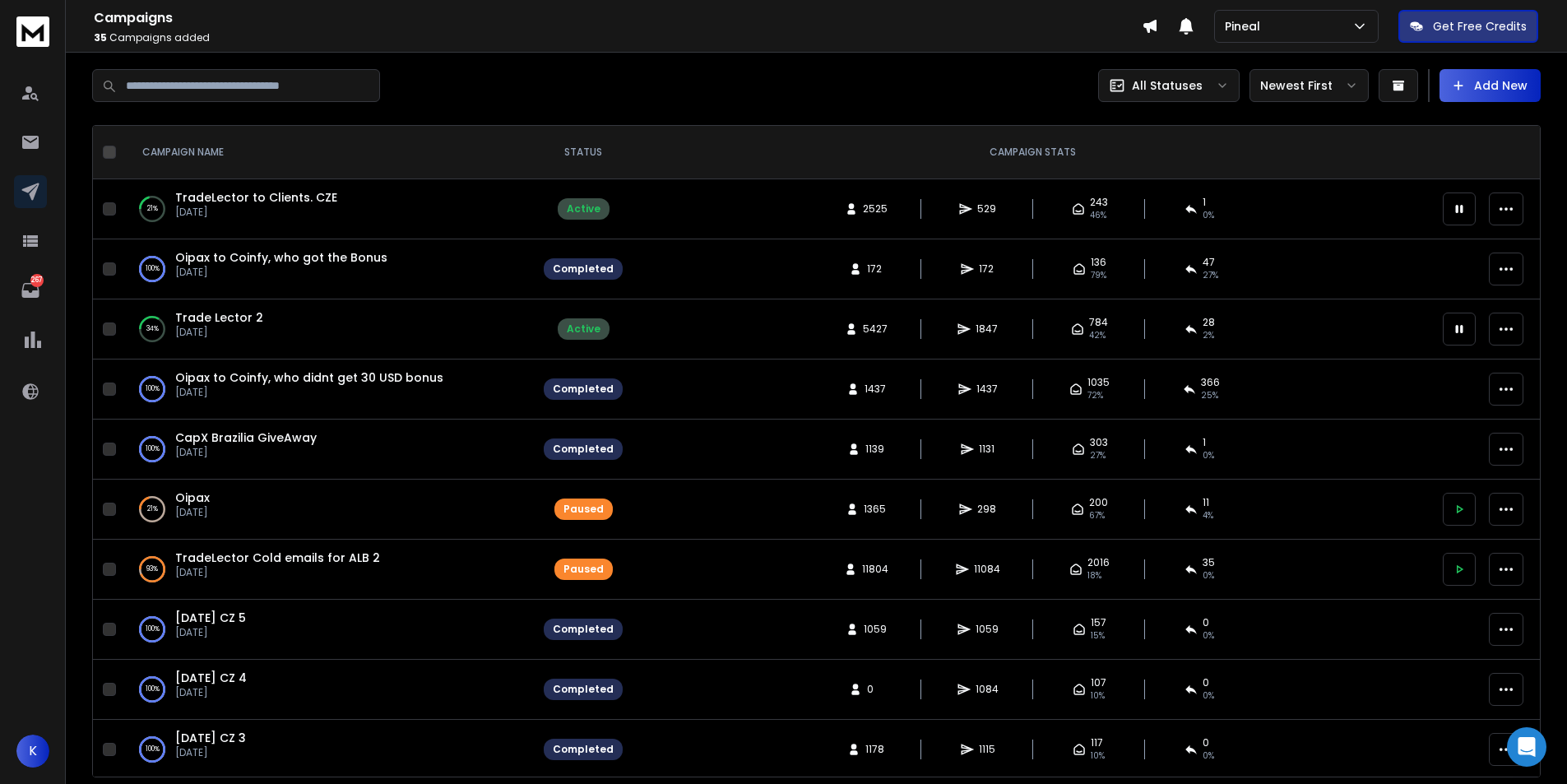
click at [388, 383] on span "Oipax to Coinfy, who didnt get 30 USD bonus" at bounding box center [309, 377] width 269 height 17
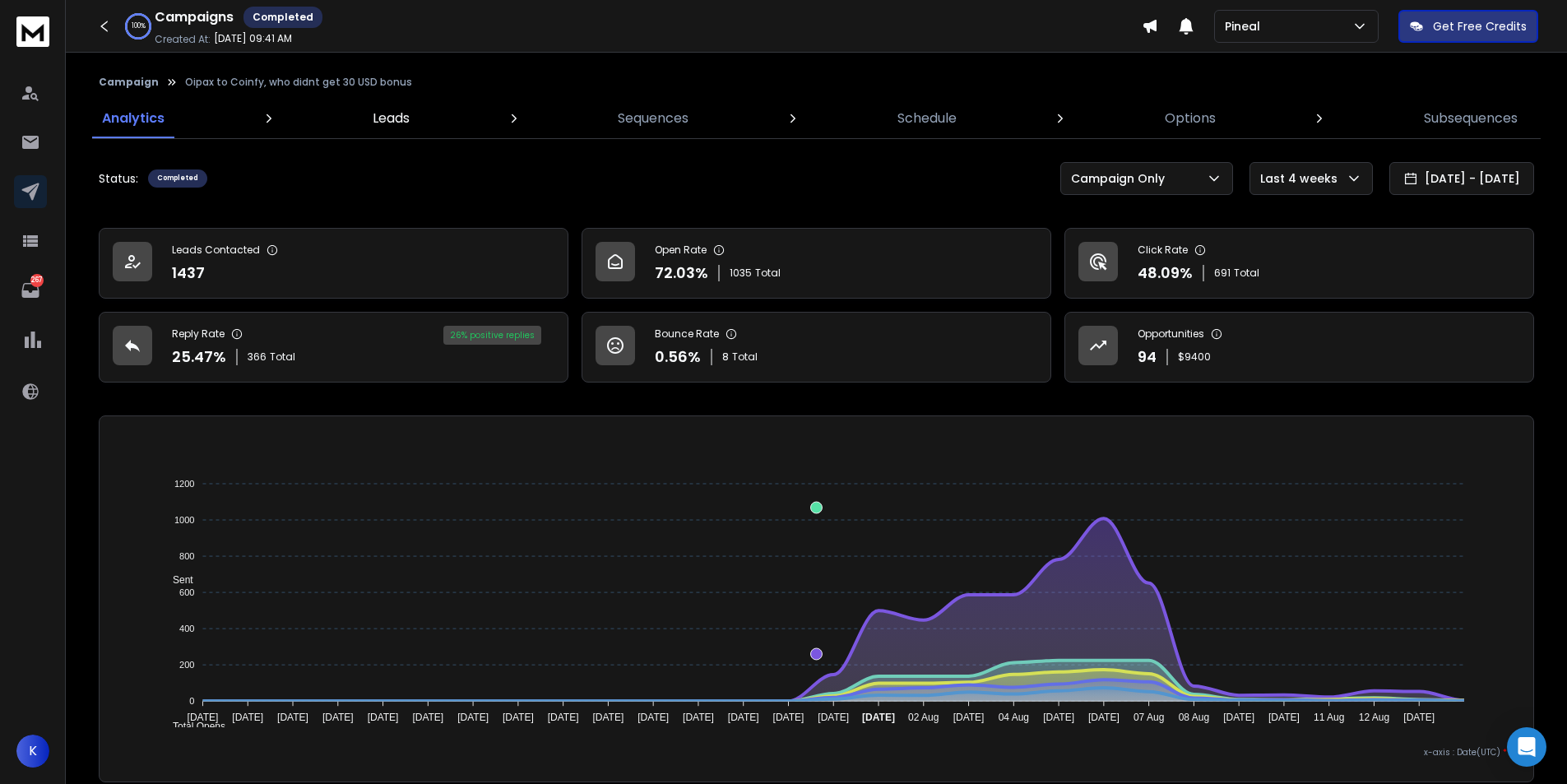
click at [399, 110] on p "Leads" at bounding box center [391, 118] width 37 height 19
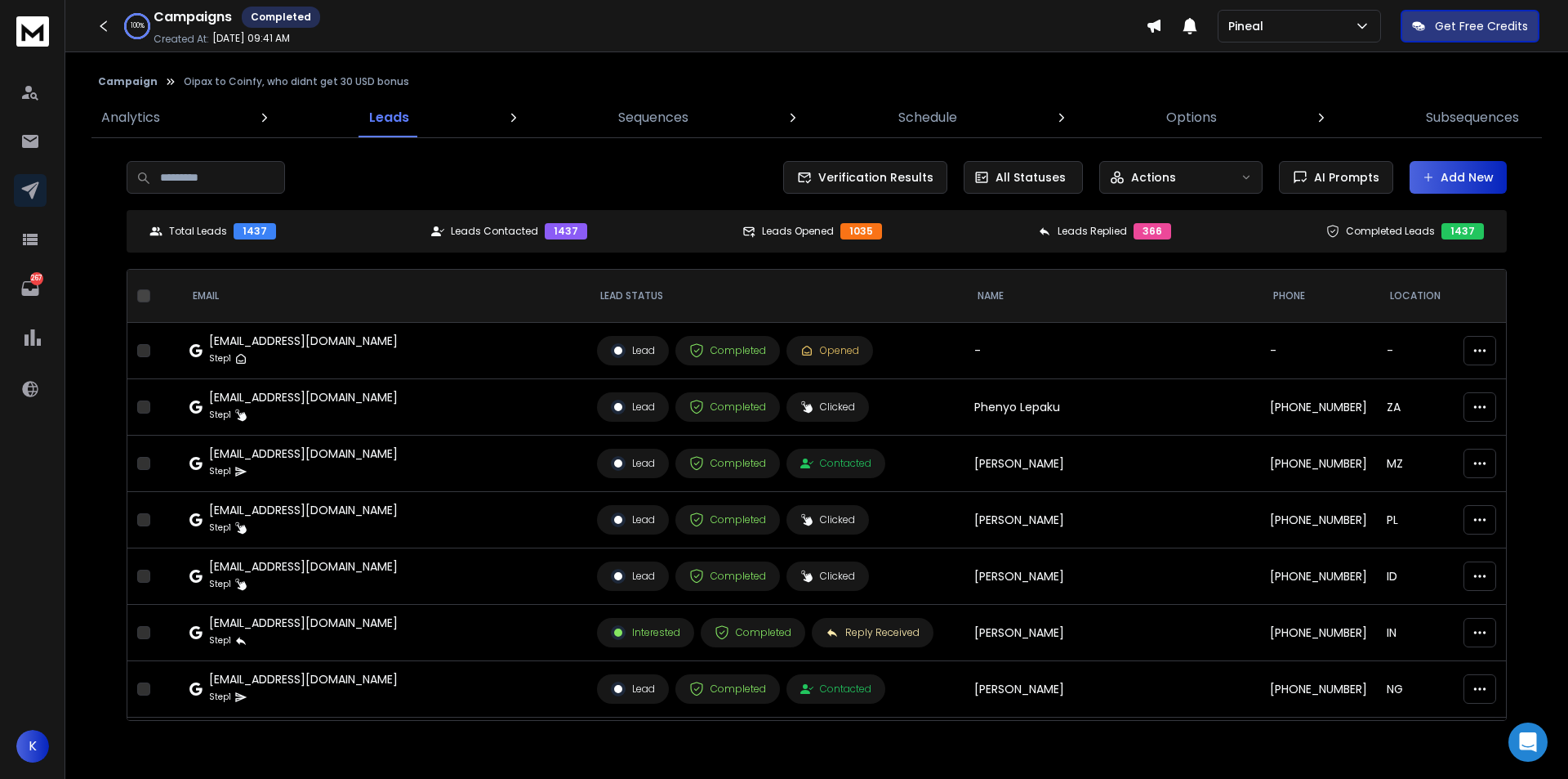
click at [226, 184] on input at bounding box center [205, 176] width 159 height 32
paste input "**********"
type input "**********"
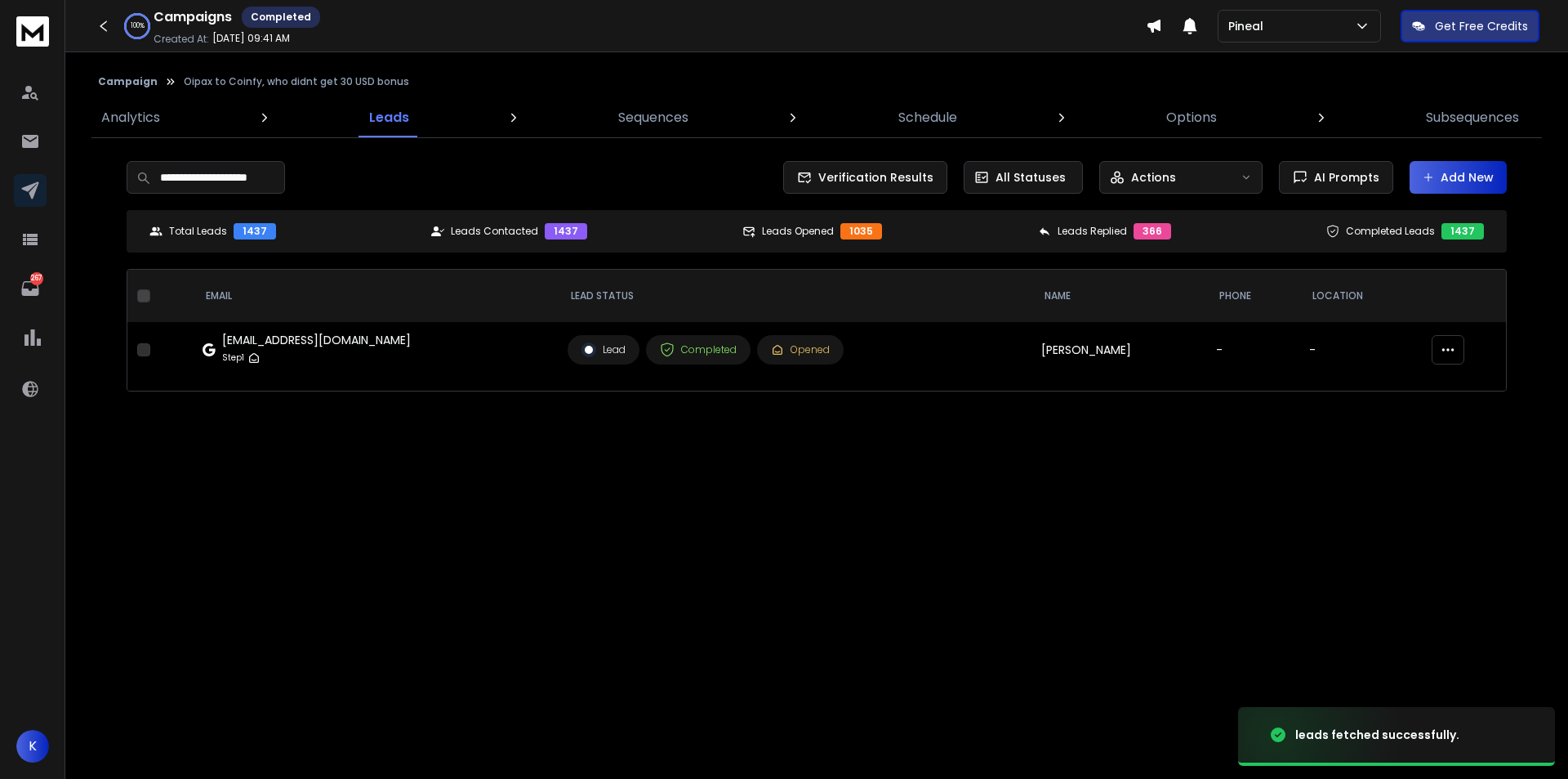
click at [285, 186] on input "**********" at bounding box center [205, 176] width 159 height 32
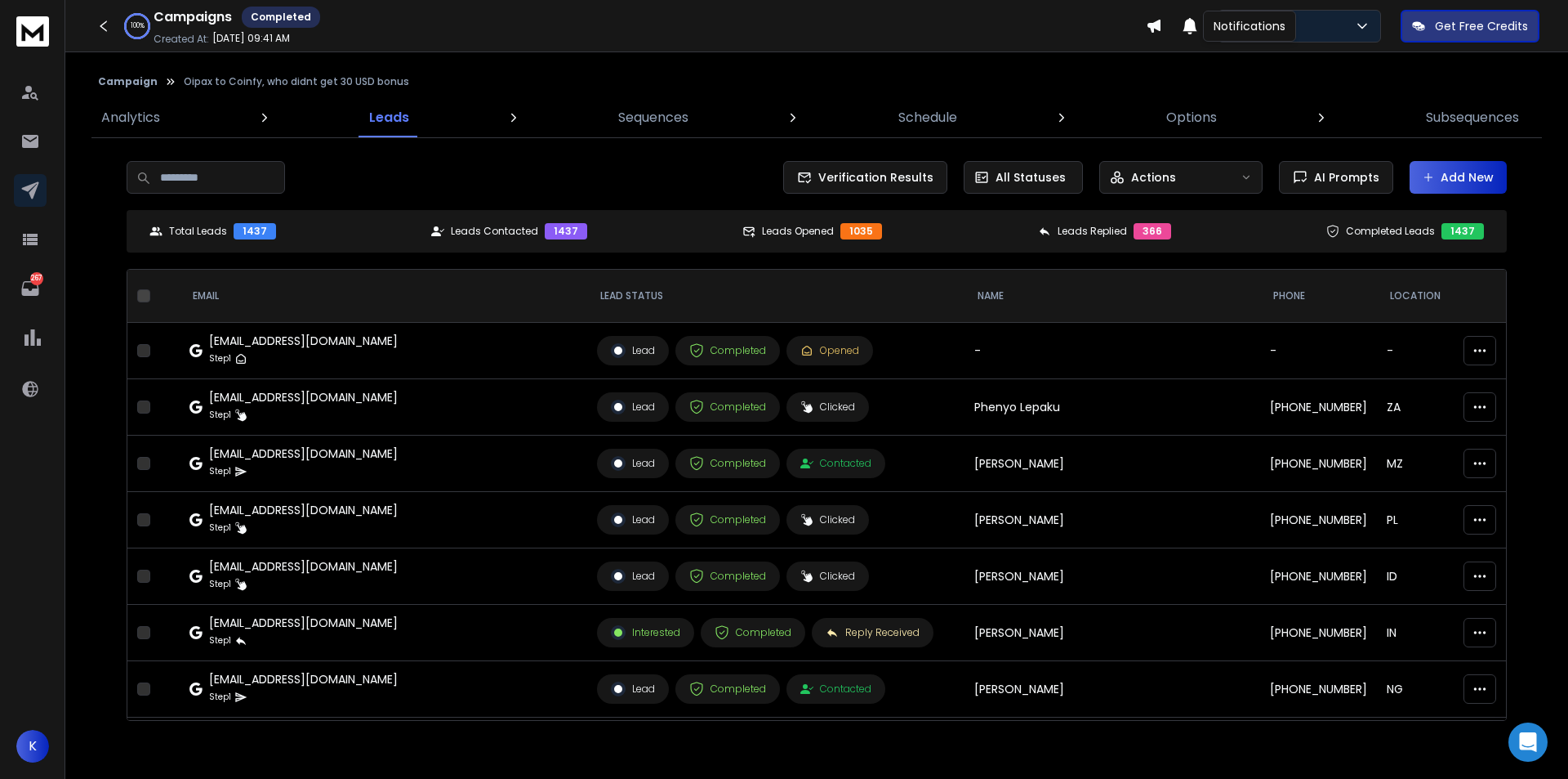
click at [1329, 25] on div "Pineal" at bounding box center [1300, 25] width 142 height 17
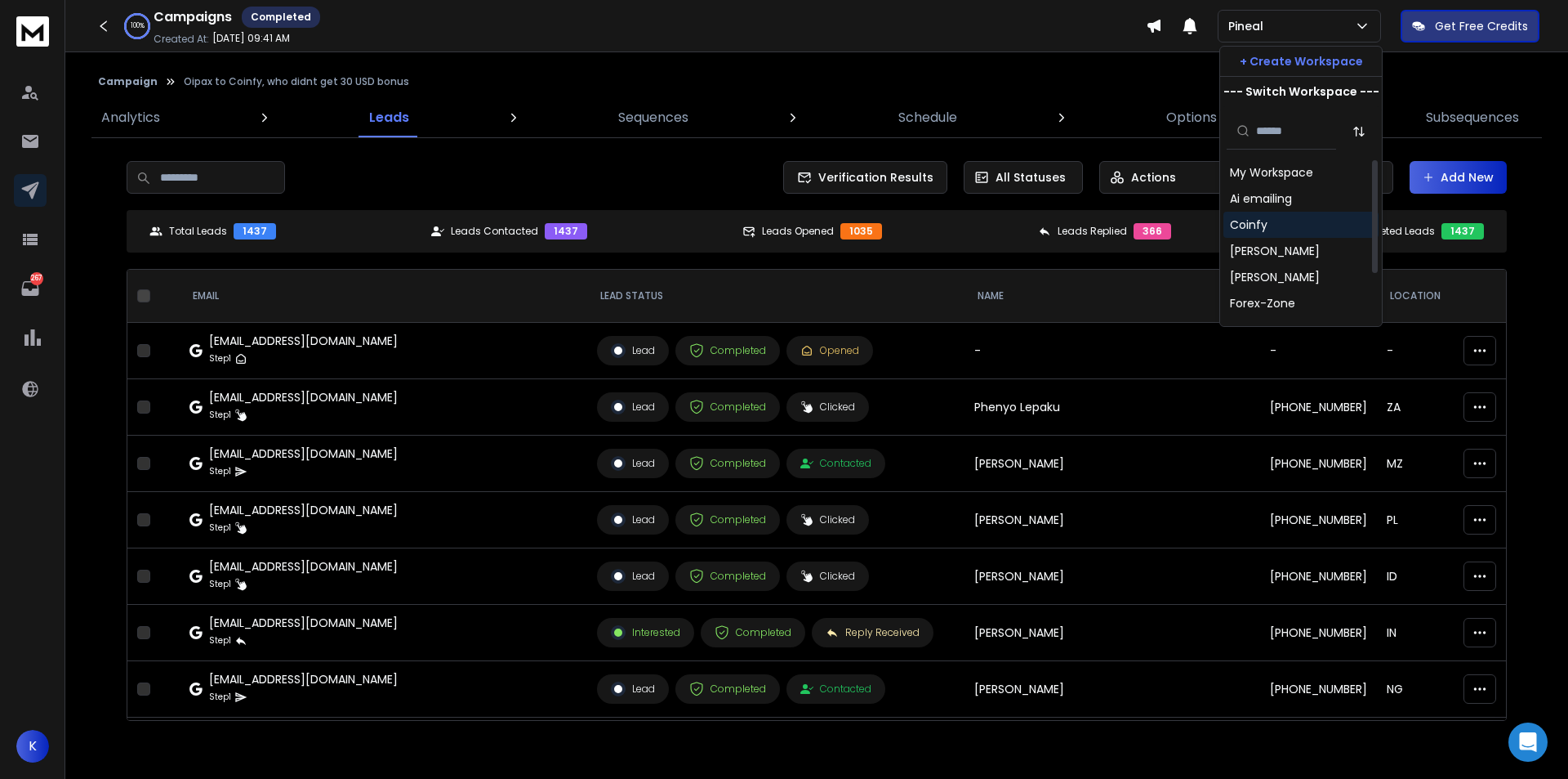
click at [1279, 225] on div "Coinfy" at bounding box center [1301, 225] width 155 height 26
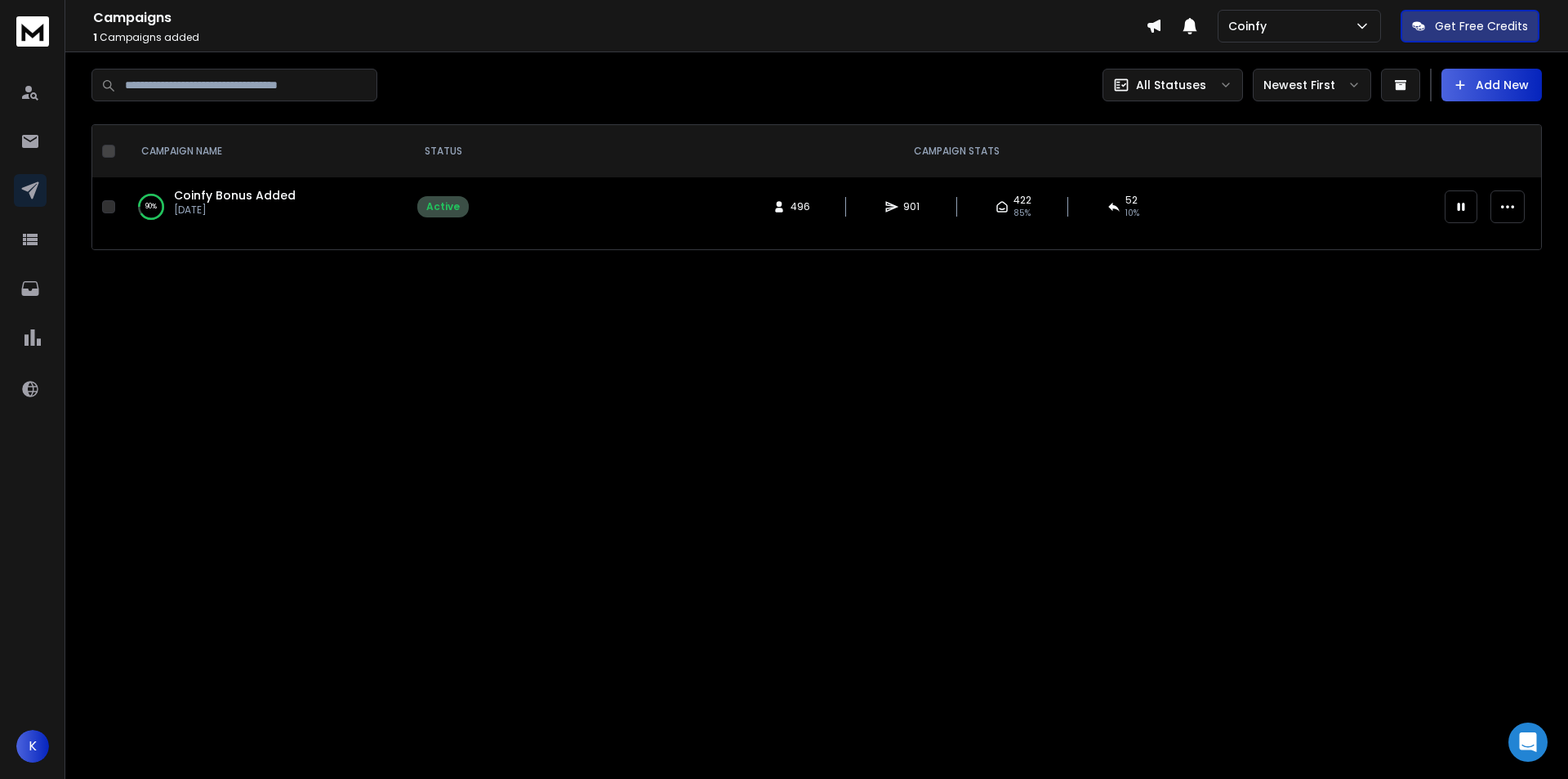
click at [196, 197] on span "Coinfy Bonus Added" at bounding box center [234, 195] width 122 height 17
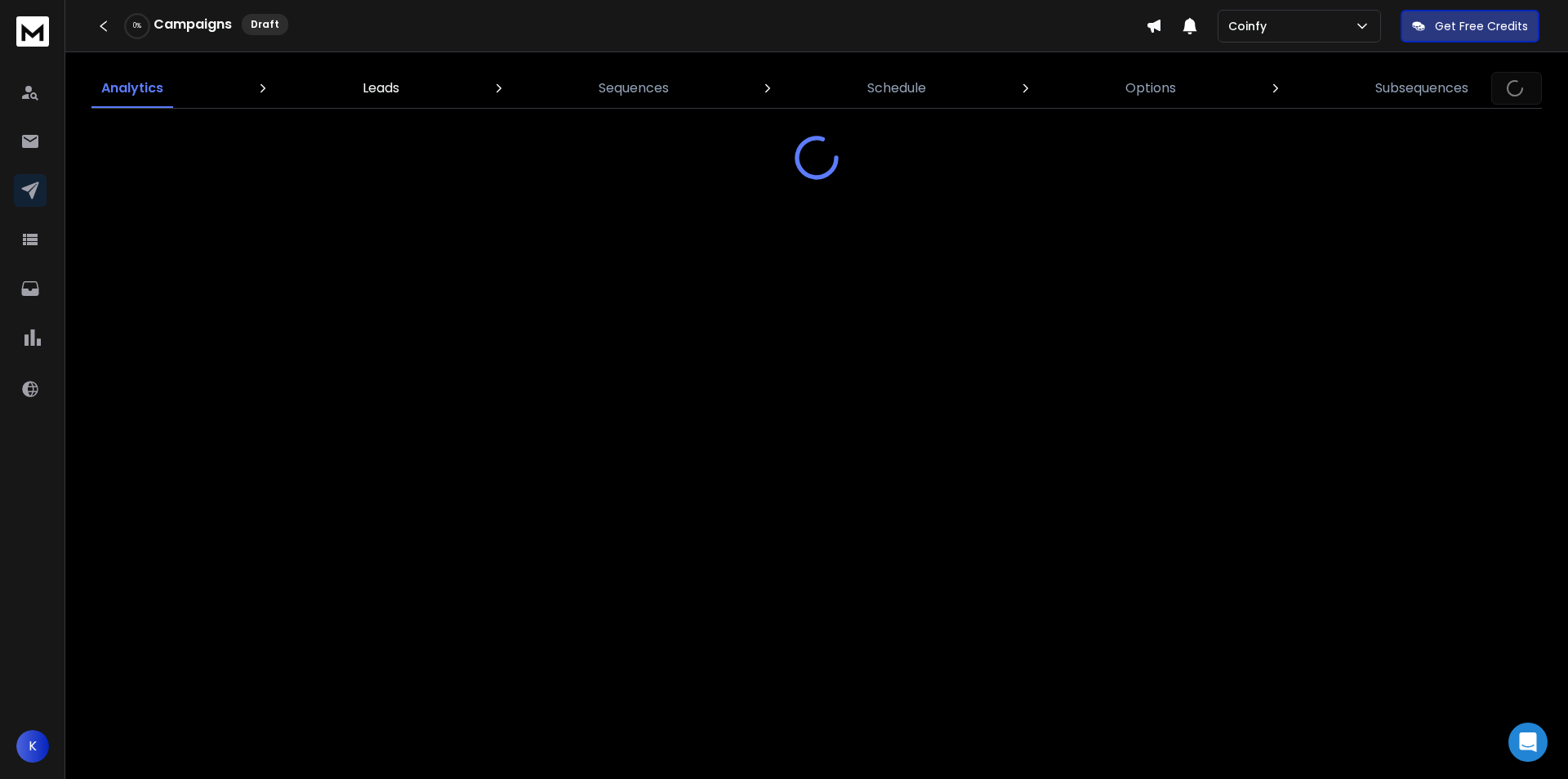
click at [356, 88] on link "Leads" at bounding box center [381, 88] width 56 height 39
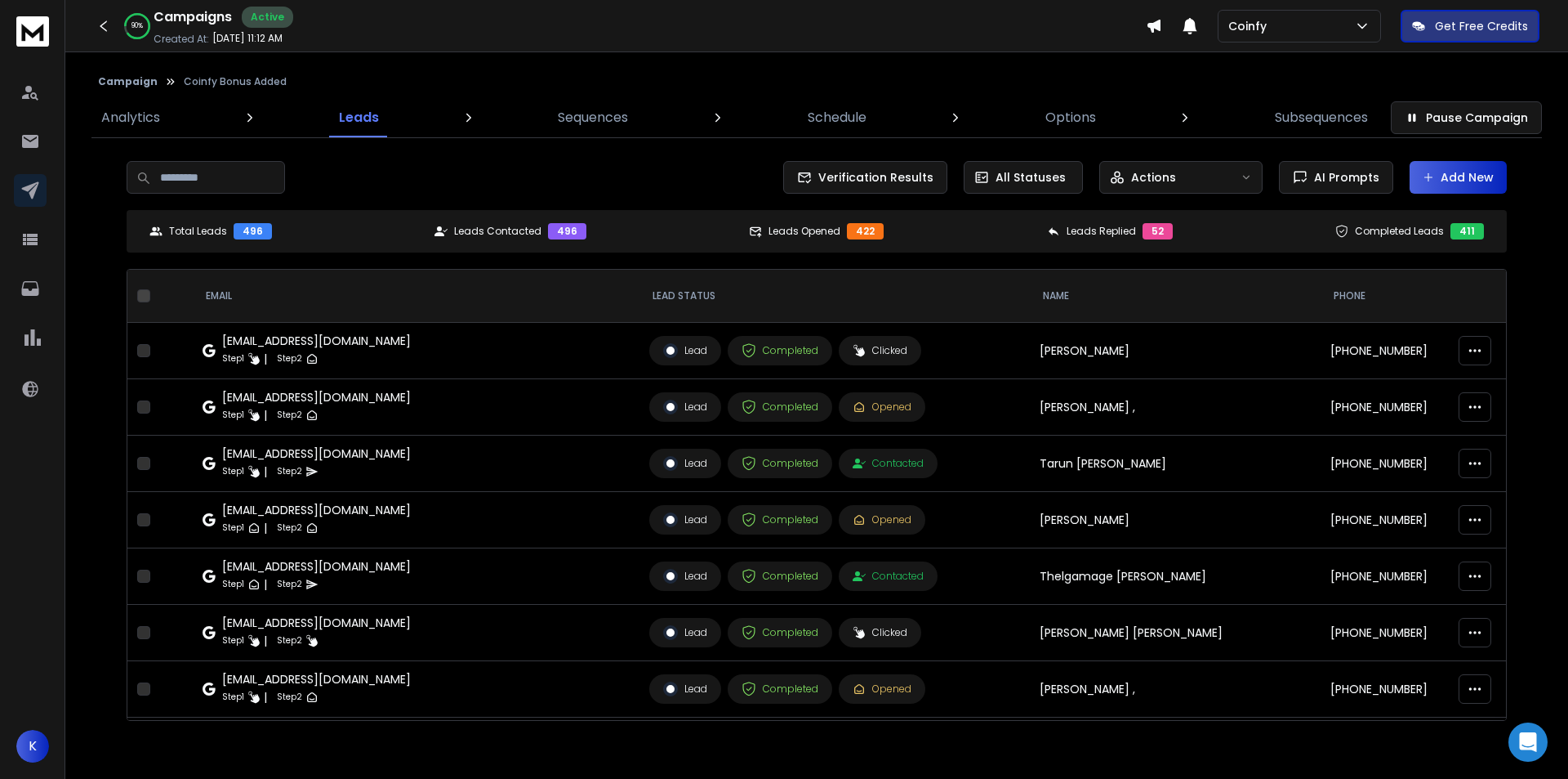
click at [230, 175] on input at bounding box center [205, 176] width 159 height 32
paste input "**********"
type input "**********"
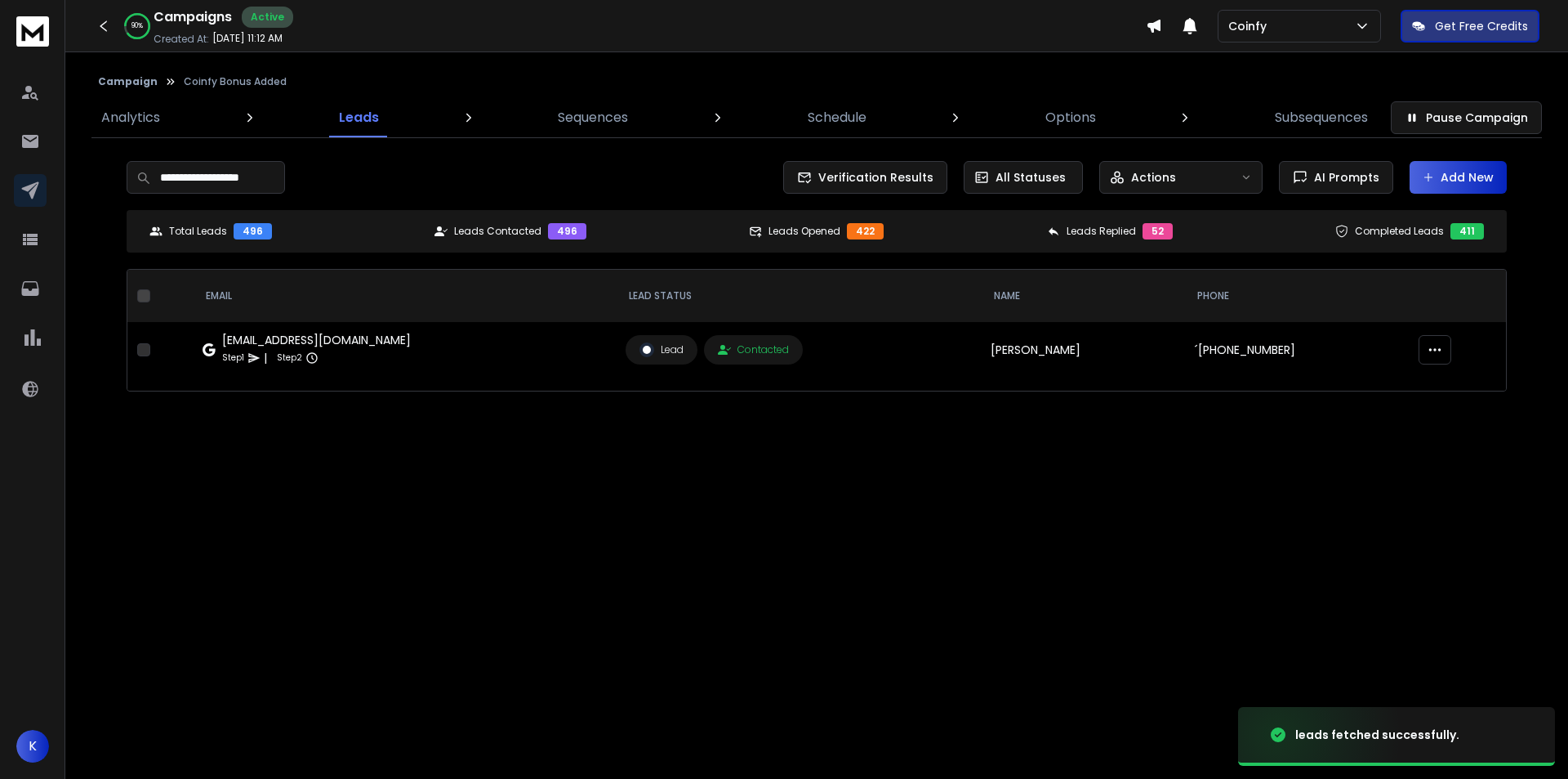
click at [285, 171] on input "**********" at bounding box center [205, 176] width 159 height 32
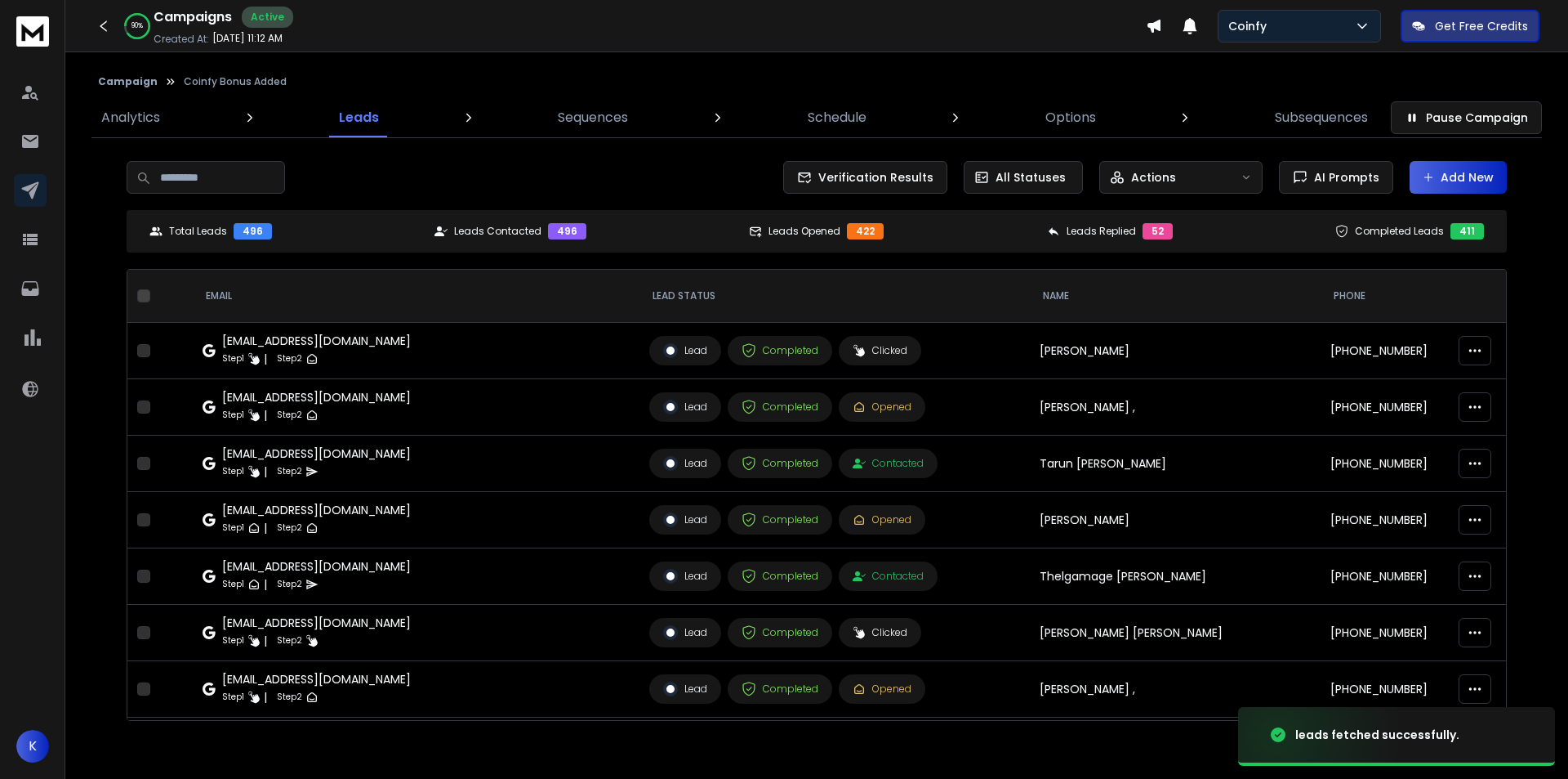
click at [1325, 33] on div "Coinfy" at bounding box center [1300, 25] width 142 height 17
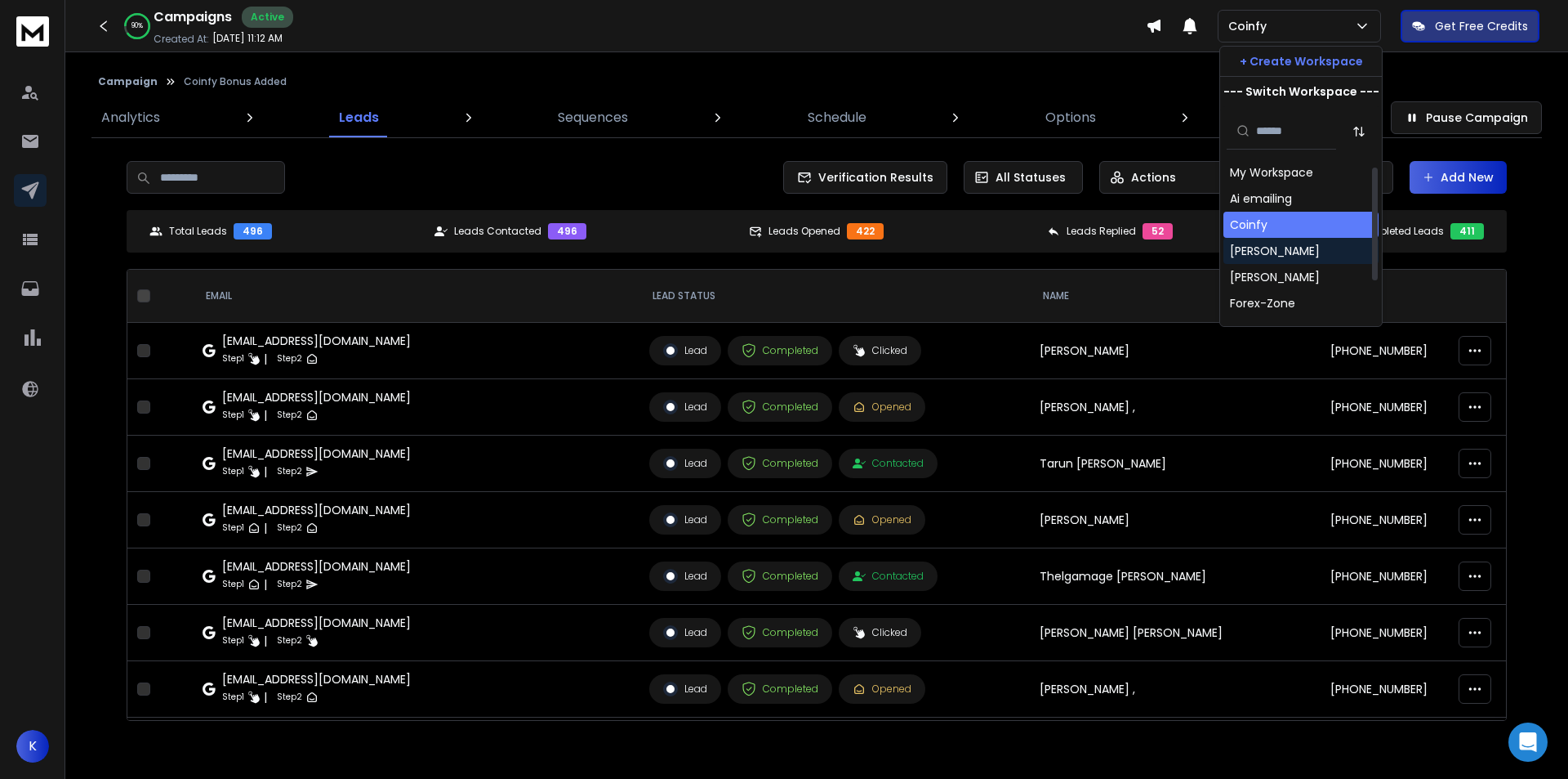
scroll to position [72, 0]
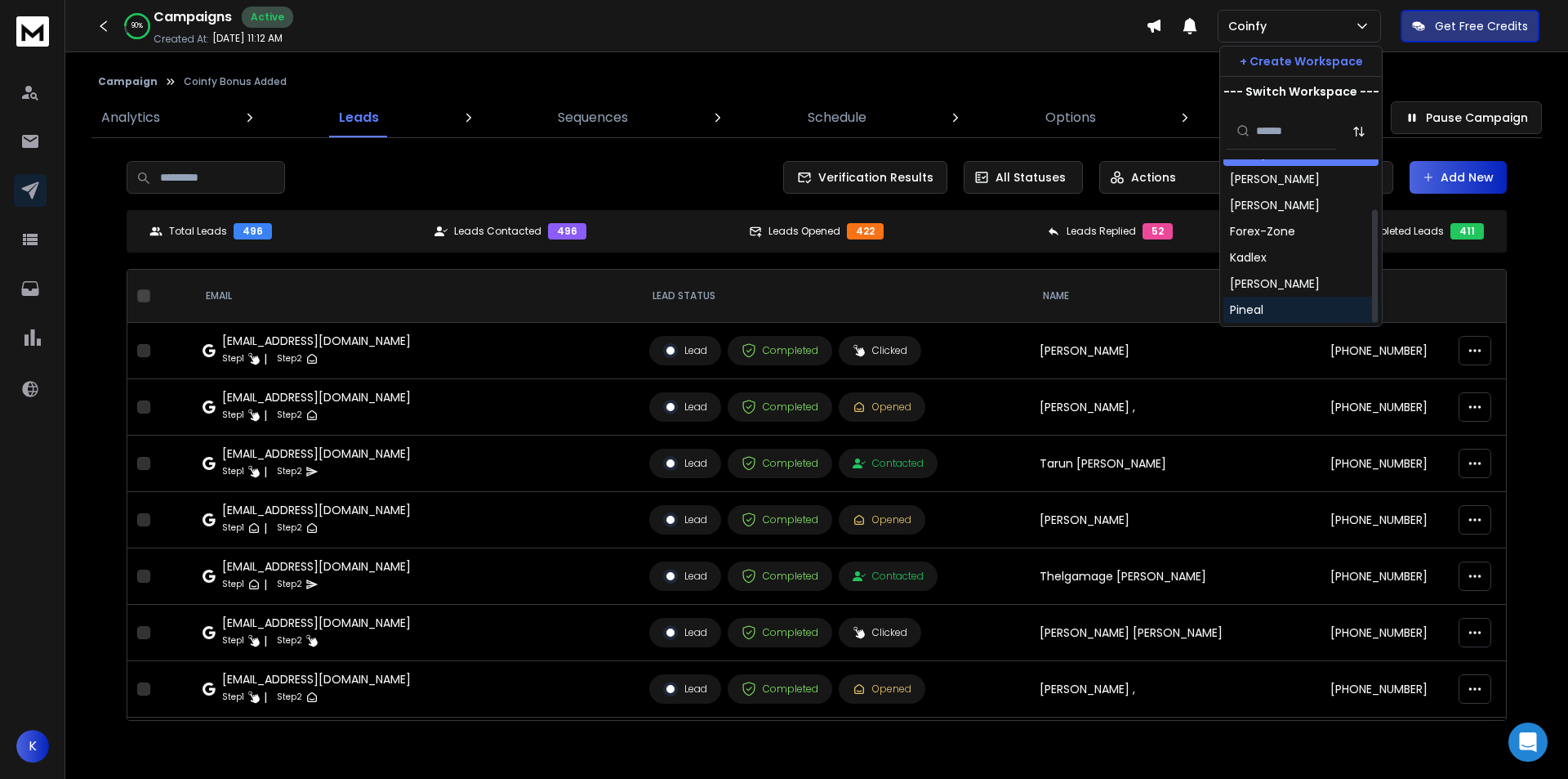
click at [1294, 312] on div "Pineal" at bounding box center [1301, 310] width 155 height 26
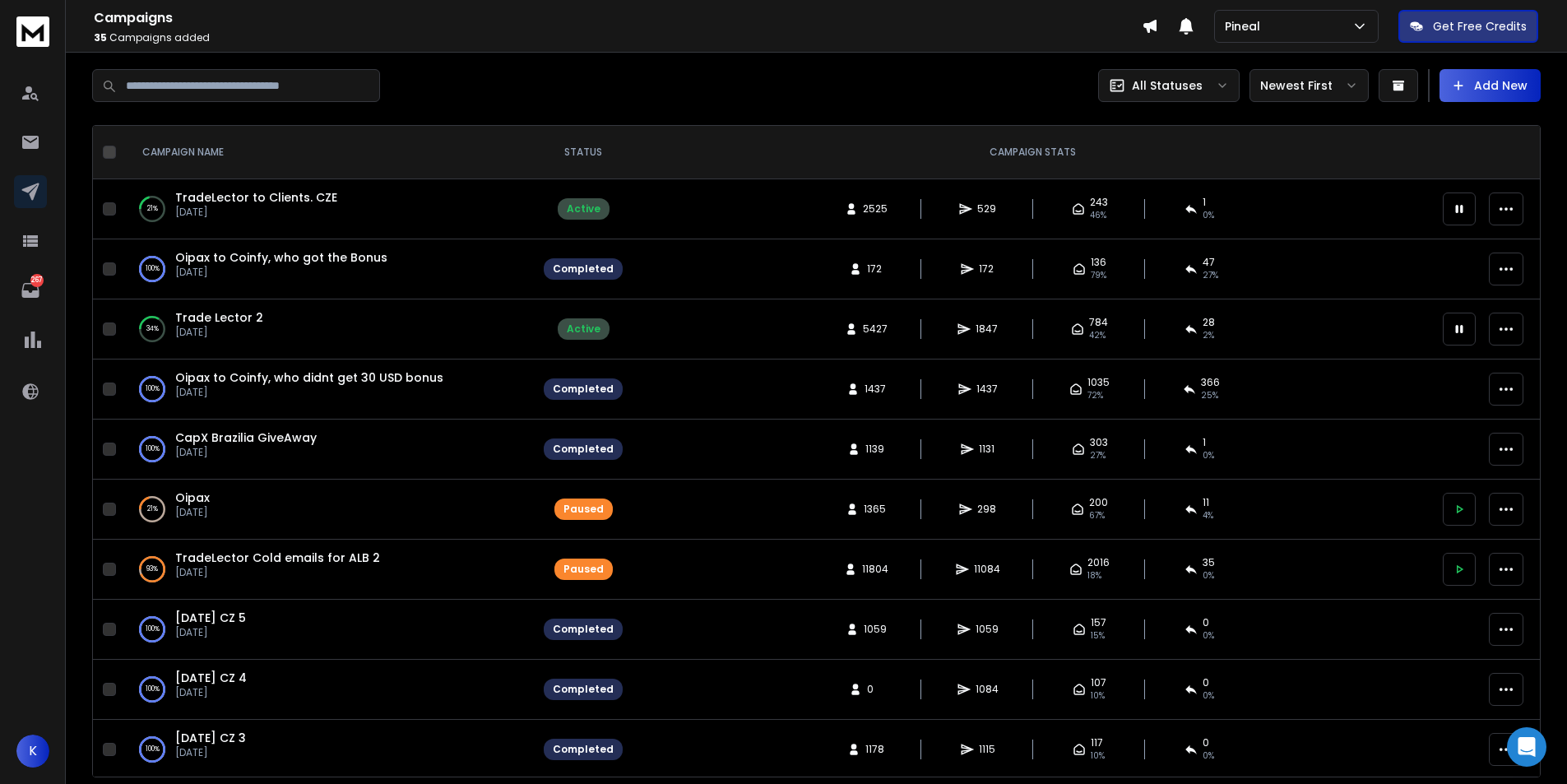
click at [455, 119] on div "Campaigns 35 Campaigns Added All Statuses Newest First Add New CAMPAIGN NAME ST…" at bounding box center [816, 423] width 1449 height 708
click at [605, 62] on div "Campaigns 35 Campaigns Added All Statuses Newest First Add New CAMPAIGN NAME ST…" at bounding box center [817, 423] width 1502 height 741
